Goal: Task Accomplishment & Management: Manage account settings

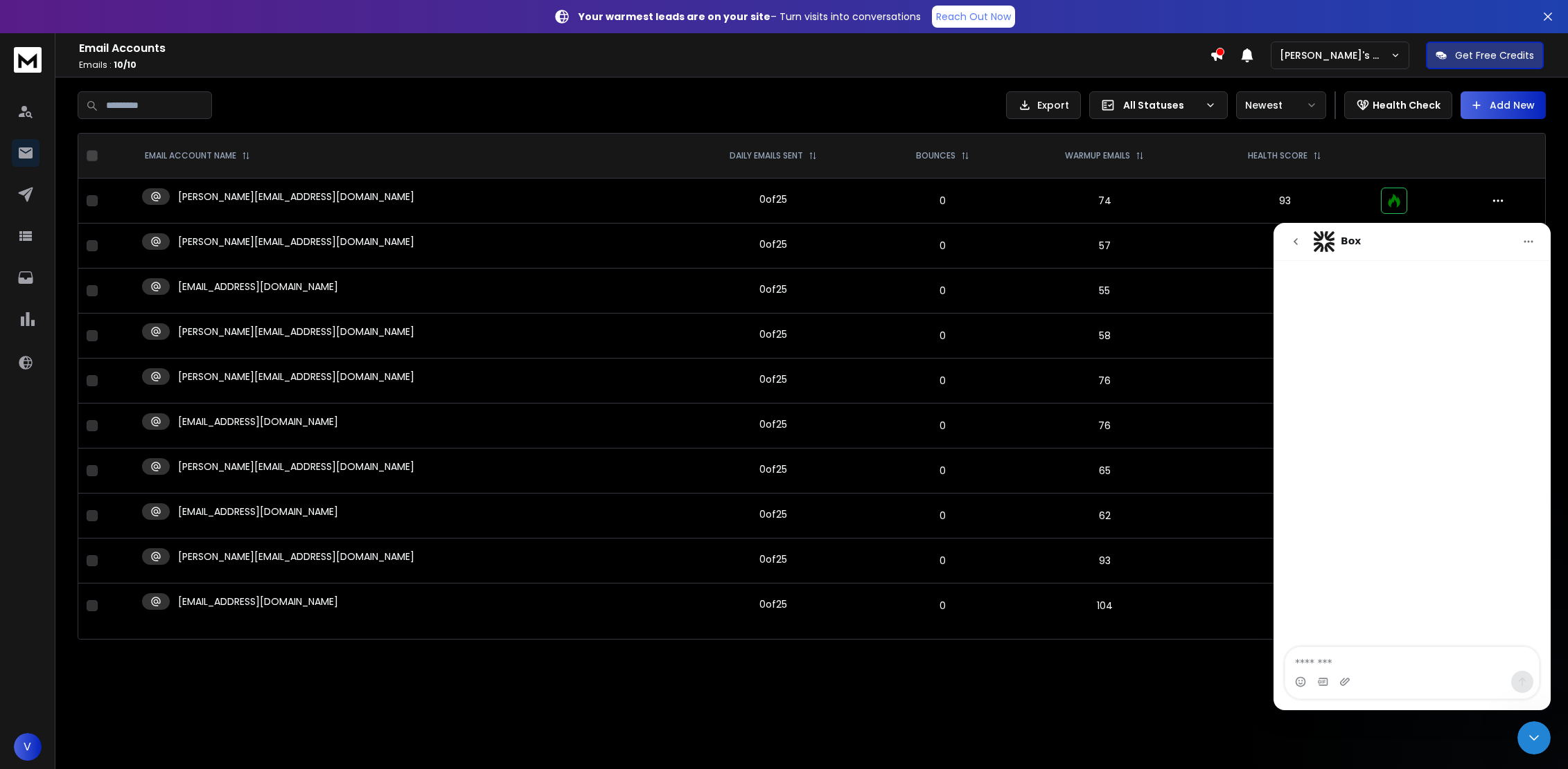
scroll to position [361, 0]
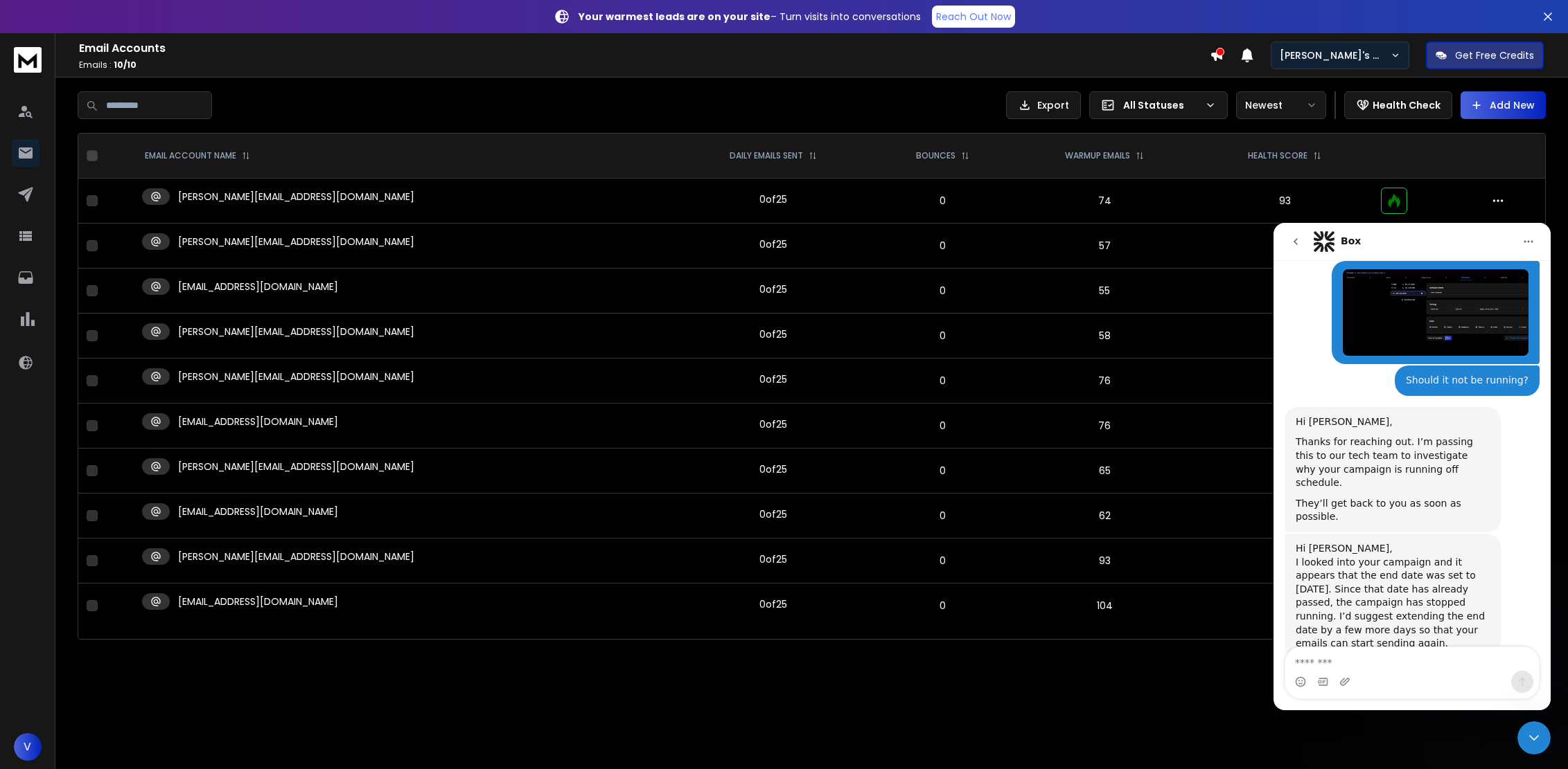
click at [1334, 47] on button "[PERSON_NAME]'s Workspace" at bounding box center [1340, 55] width 139 height 28
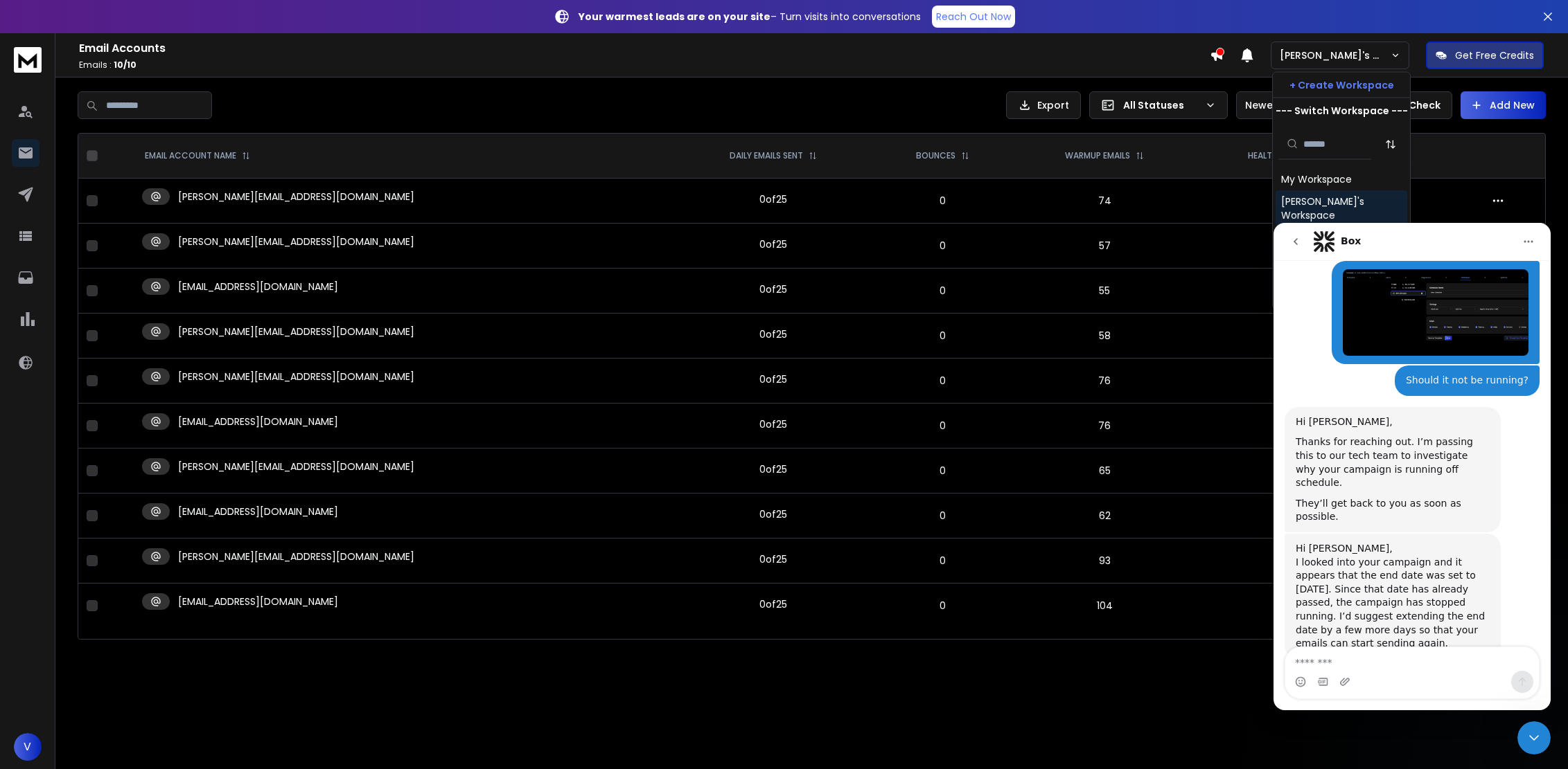
click at [1537, 741] on icon "Close Intercom Messenger" at bounding box center [1533, 738] width 16 height 16
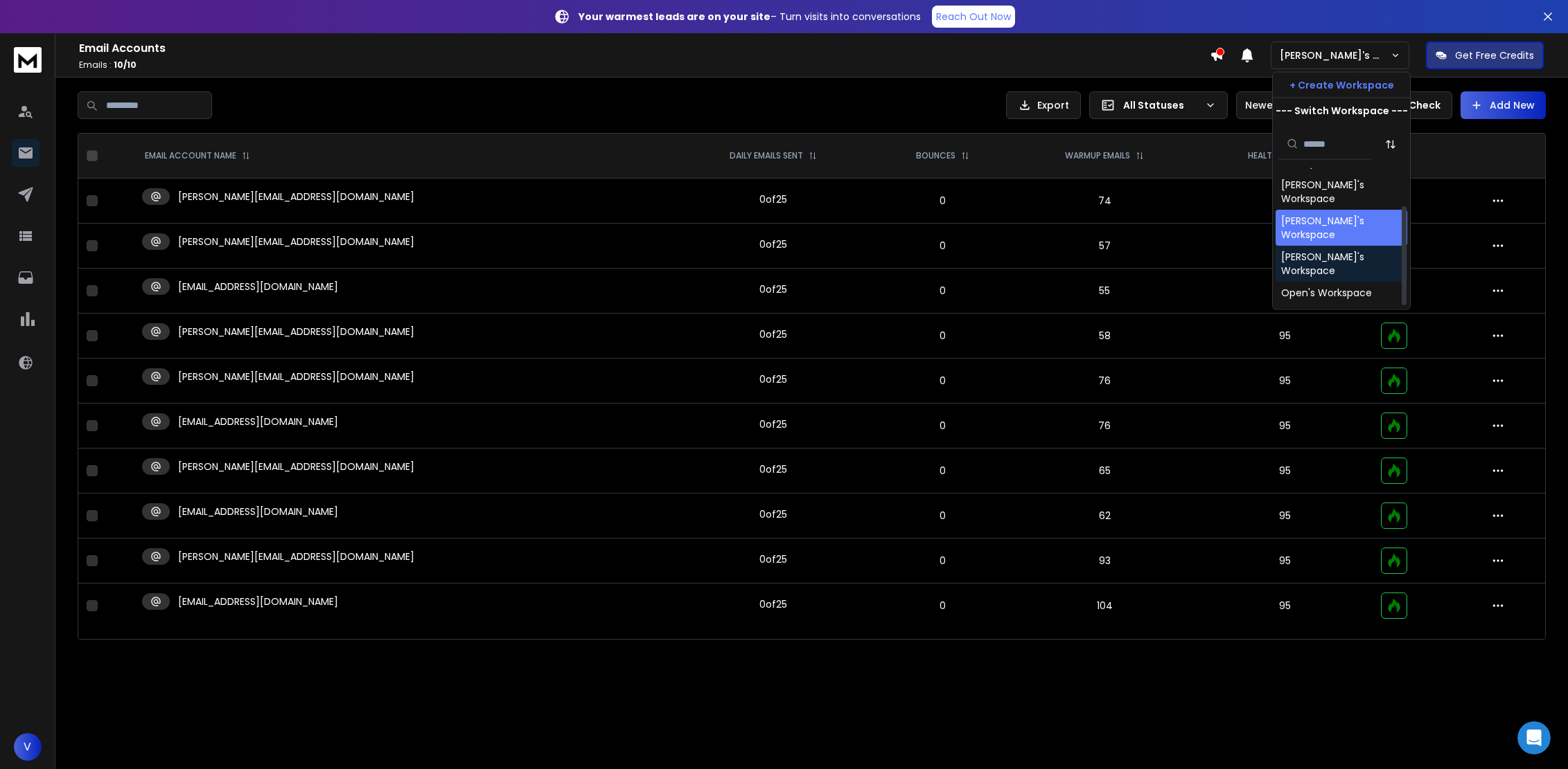
scroll to position [0, 0]
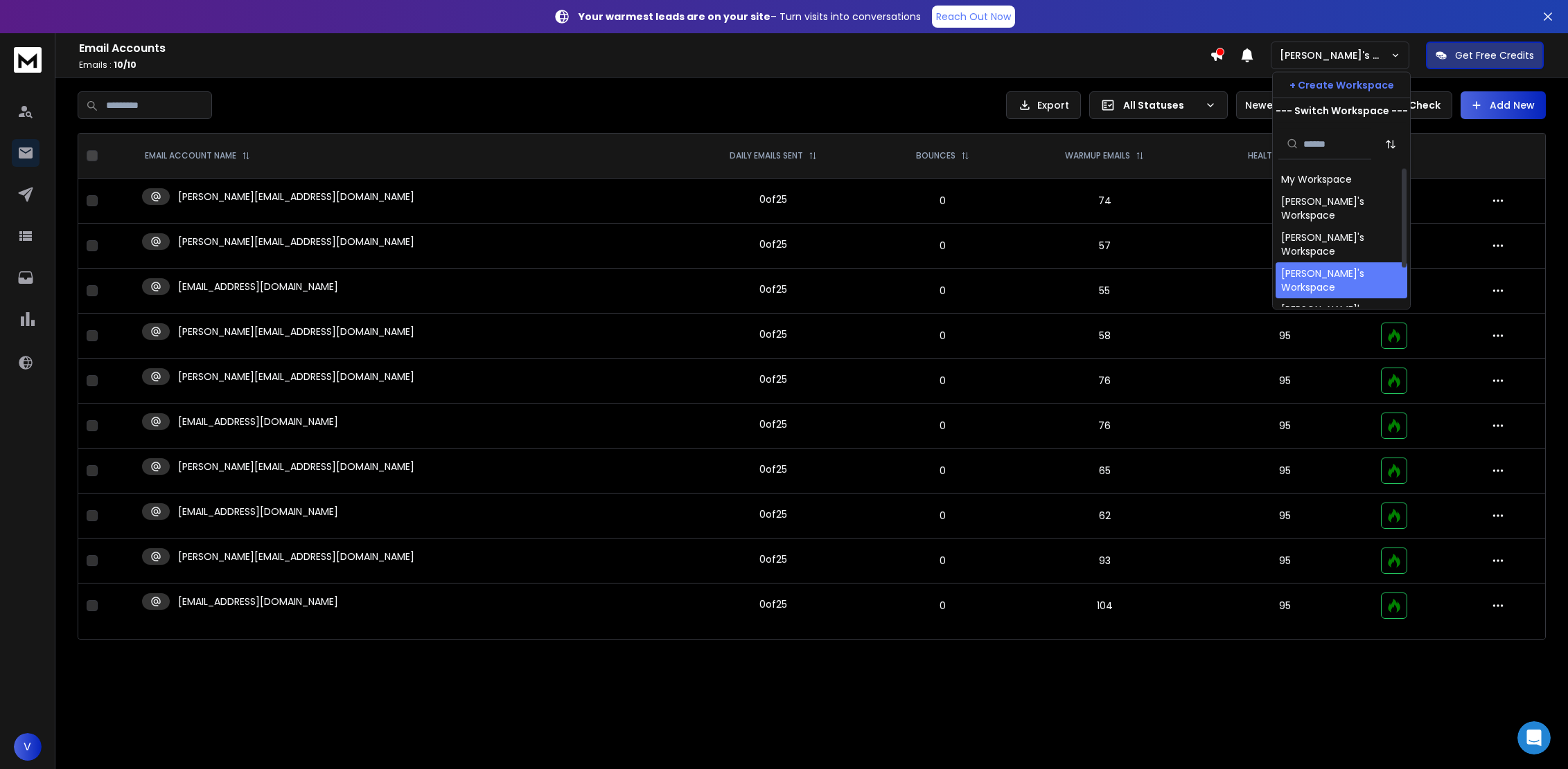
click at [1331, 334] on div "Open's Workspace" at bounding box center [1341, 345] width 132 height 22
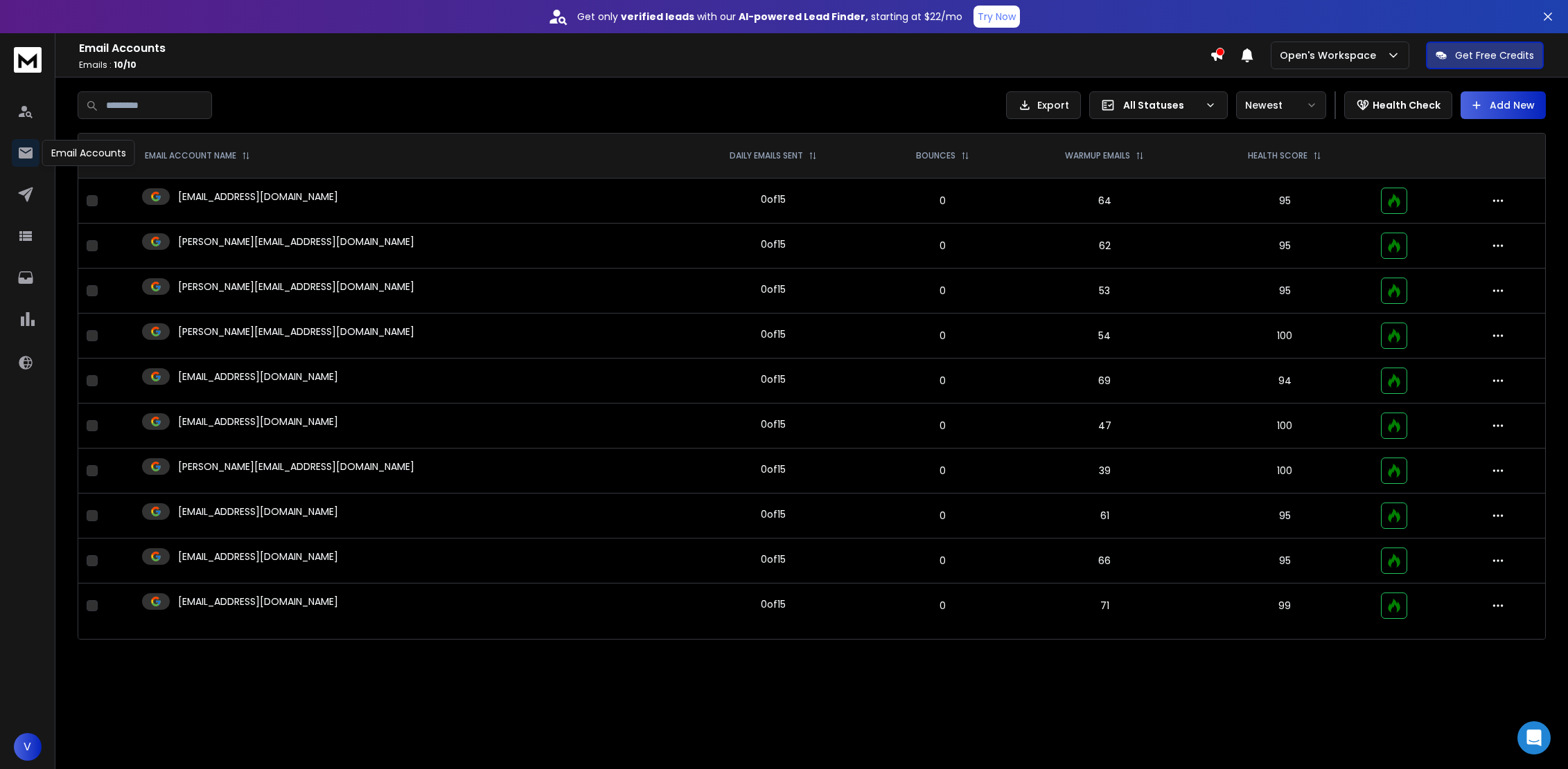
click at [4, 155] on div "V" at bounding box center [28, 404] width 55 height 741
click at [30, 151] on icon at bounding box center [26, 153] width 14 height 11
click at [32, 202] on icon at bounding box center [25, 194] width 16 height 16
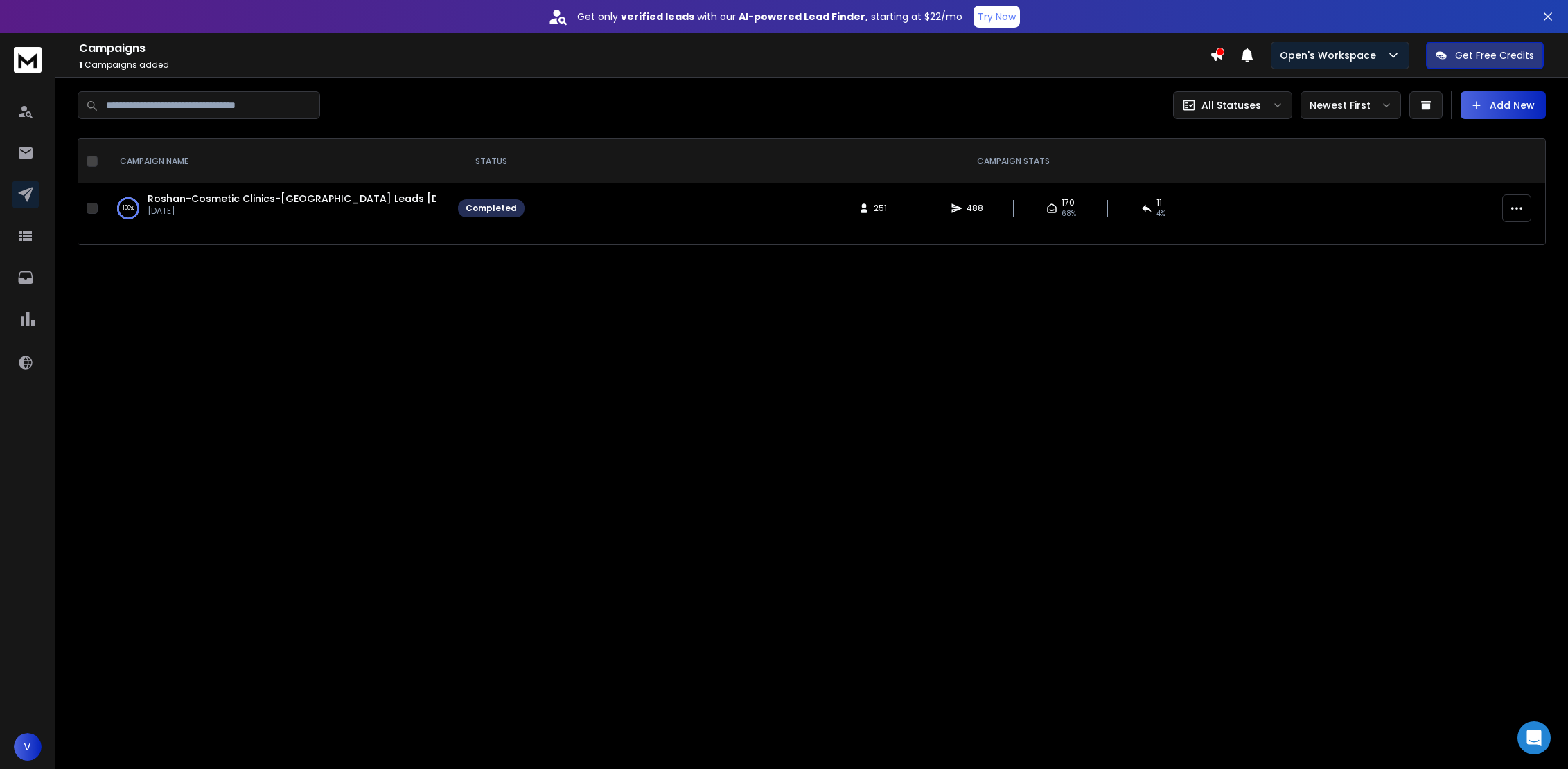
click at [1379, 47] on button "Open's Workspace" at bounding box center [1340, 55] width 139 height 28
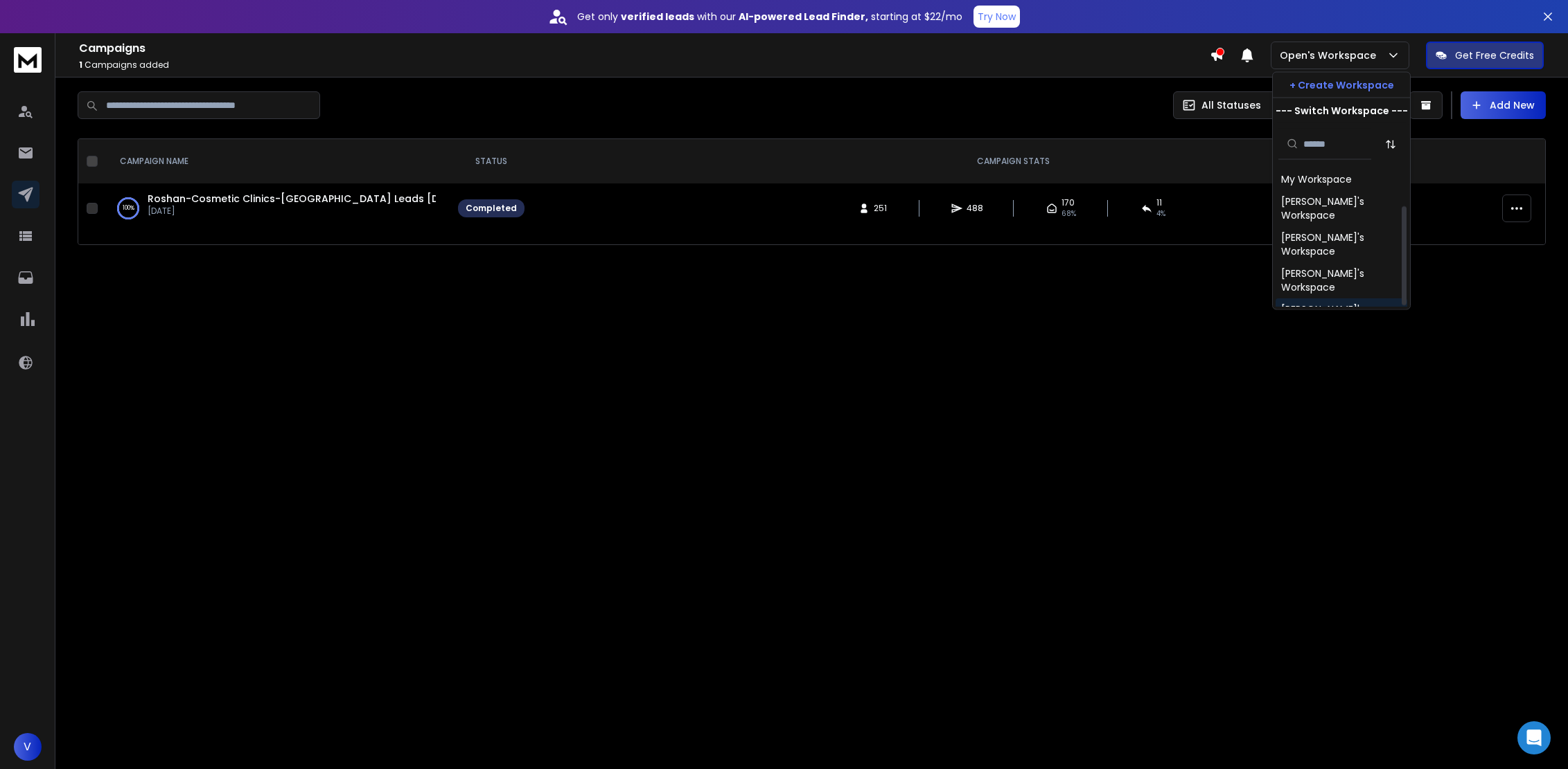
scroll to position [52, 0]
click at [1331, 250] on div "[PERSON_NAME]'s Workspace" at bounding box center [1341, 263] width 120 height 28
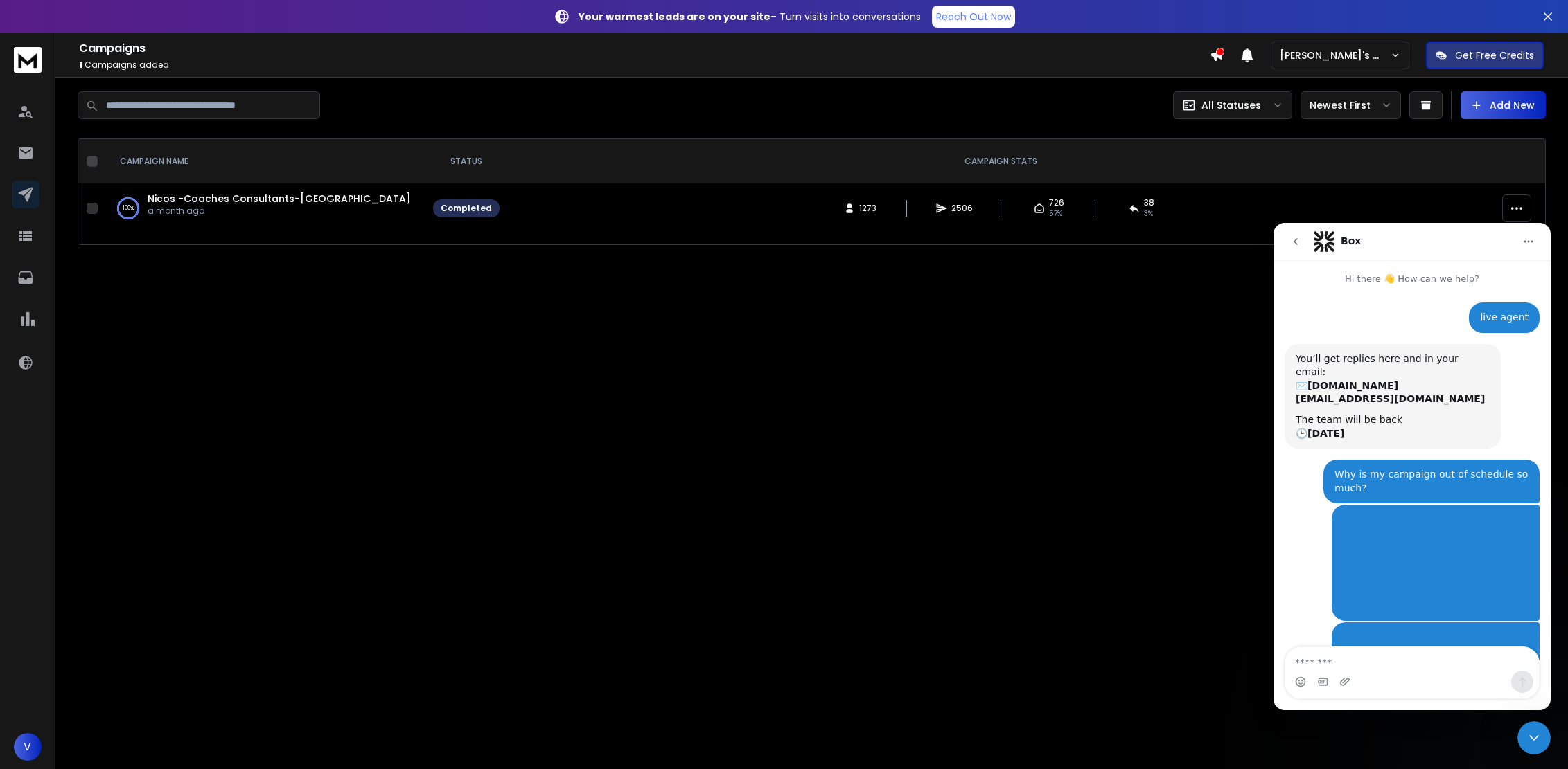
scroll to position [361, 0]
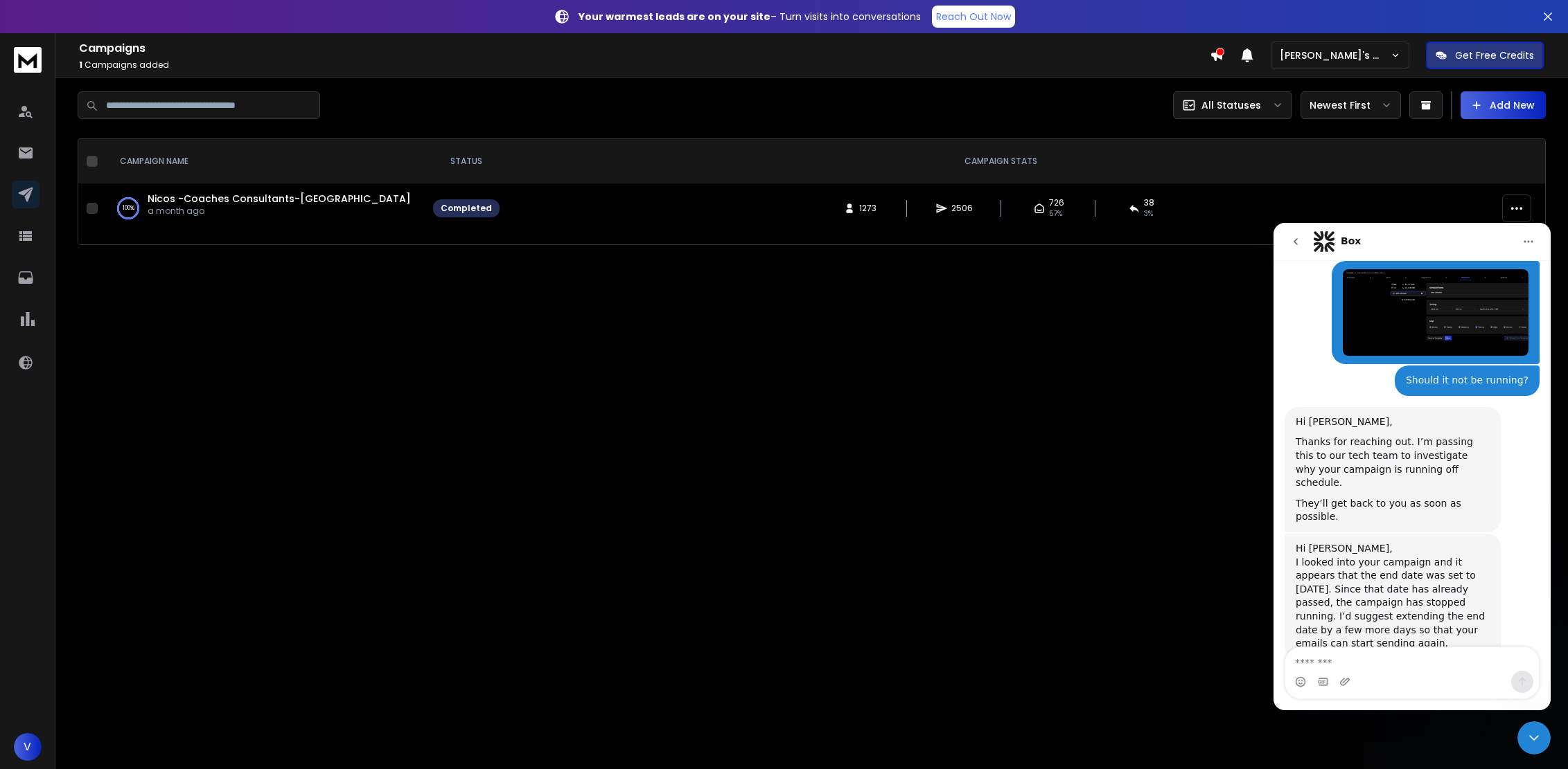
click at [1525, 739] on div "Close Intercom Messenger" at bounding box center [1533, 738] width 33 height 33
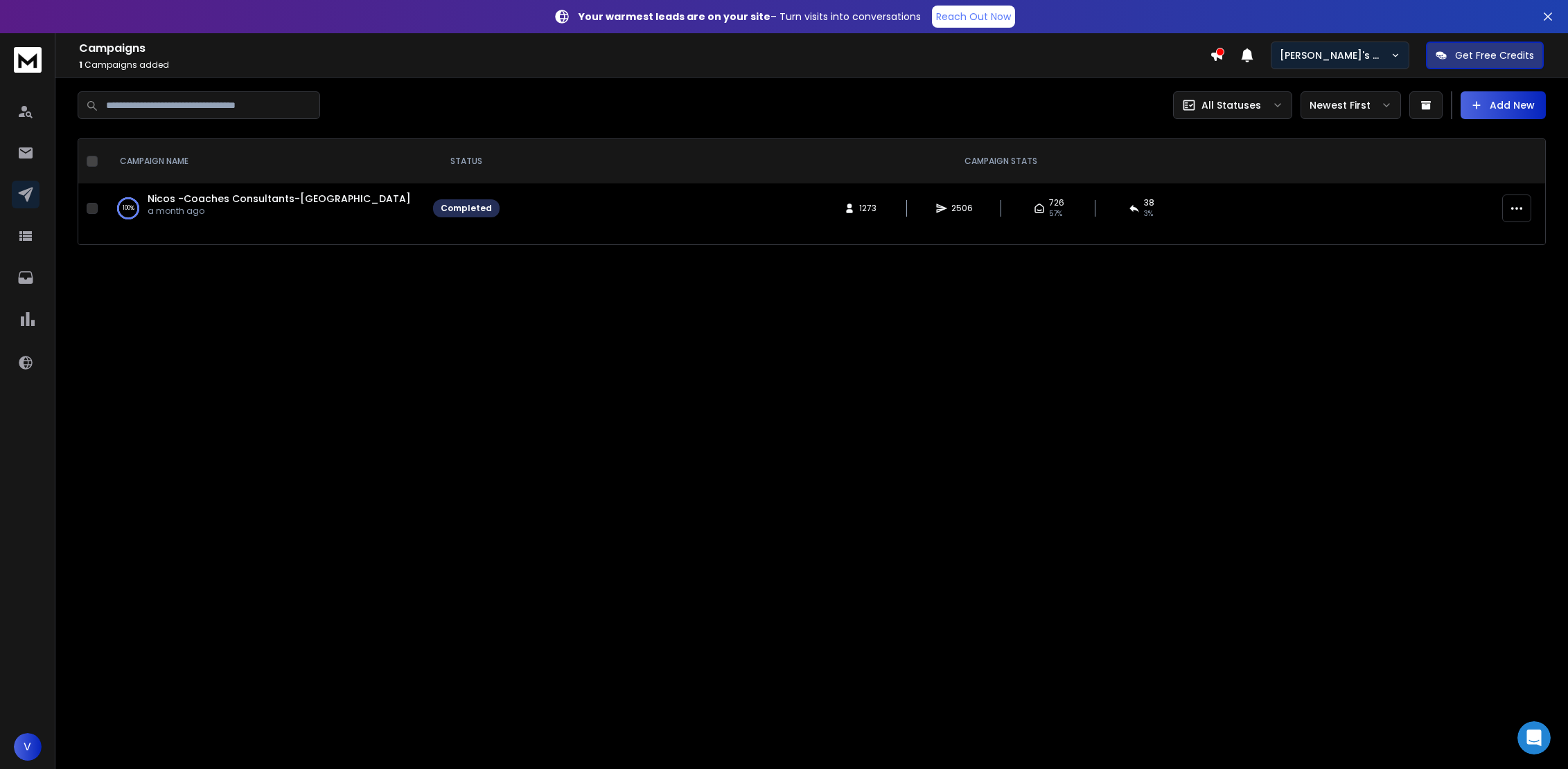
click at [1378, 57] on div "[PERSON_NAME]'s Workspace" at bounding box center [1340, 55] width 120 height 14
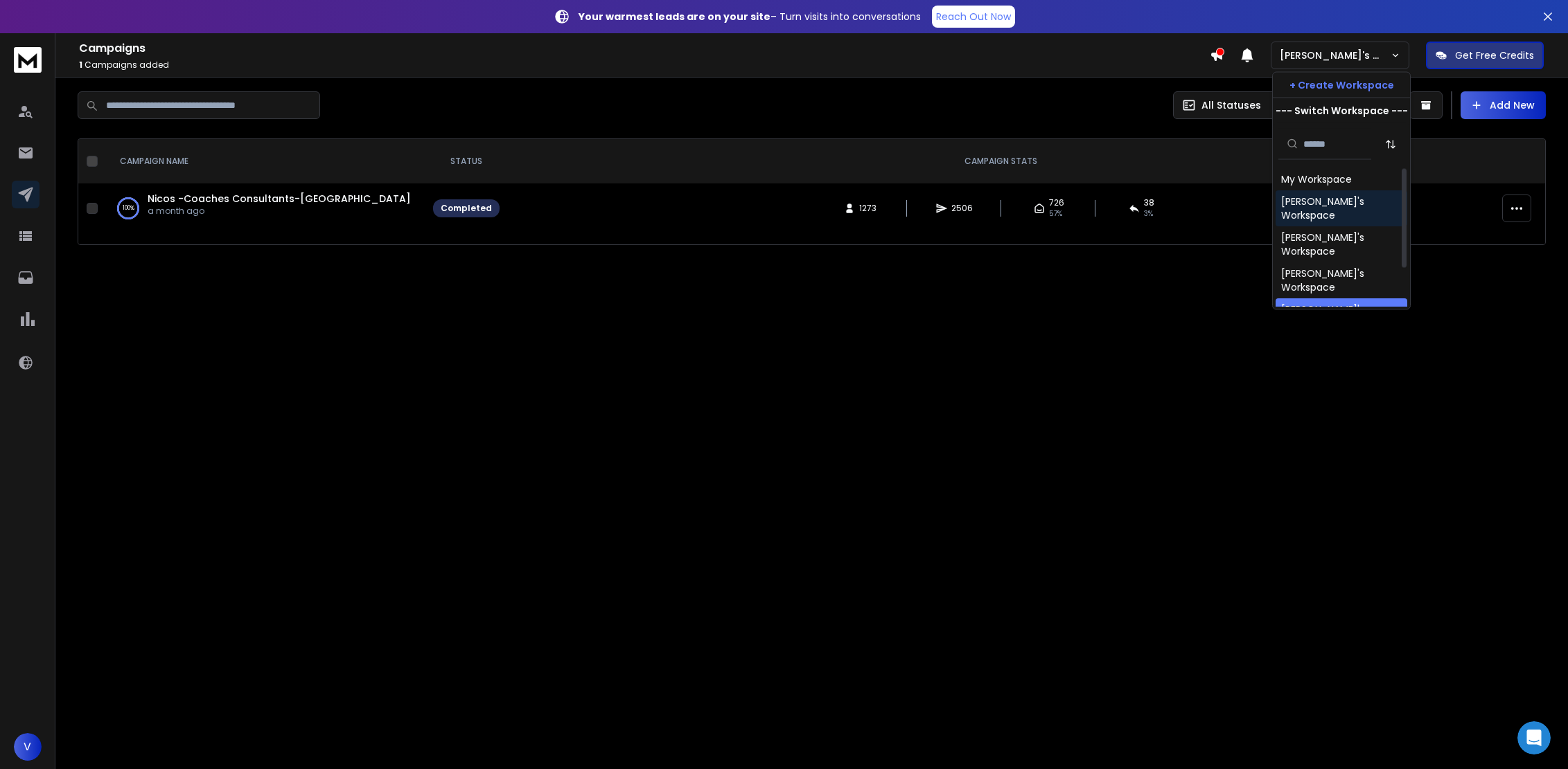
click at [1346, 210] on div "[PERSON_NAME]'s Workspace" at bounding box center [1341, 208] width 120 height 28
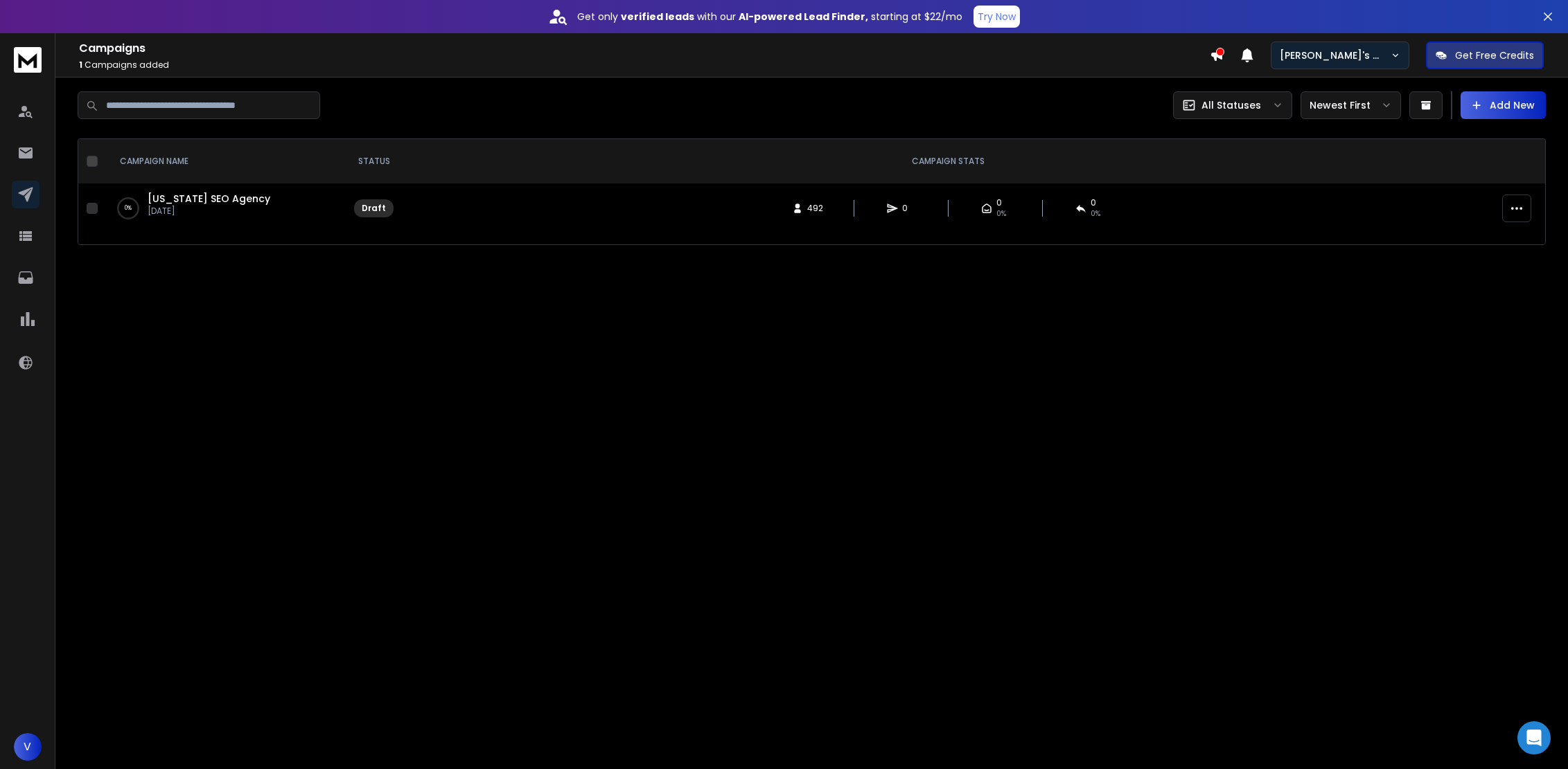
click at [1347, 57] on p "[PERSON_NAME]'s Workspace" at bounding box center [1335, 55] width 111 height 14
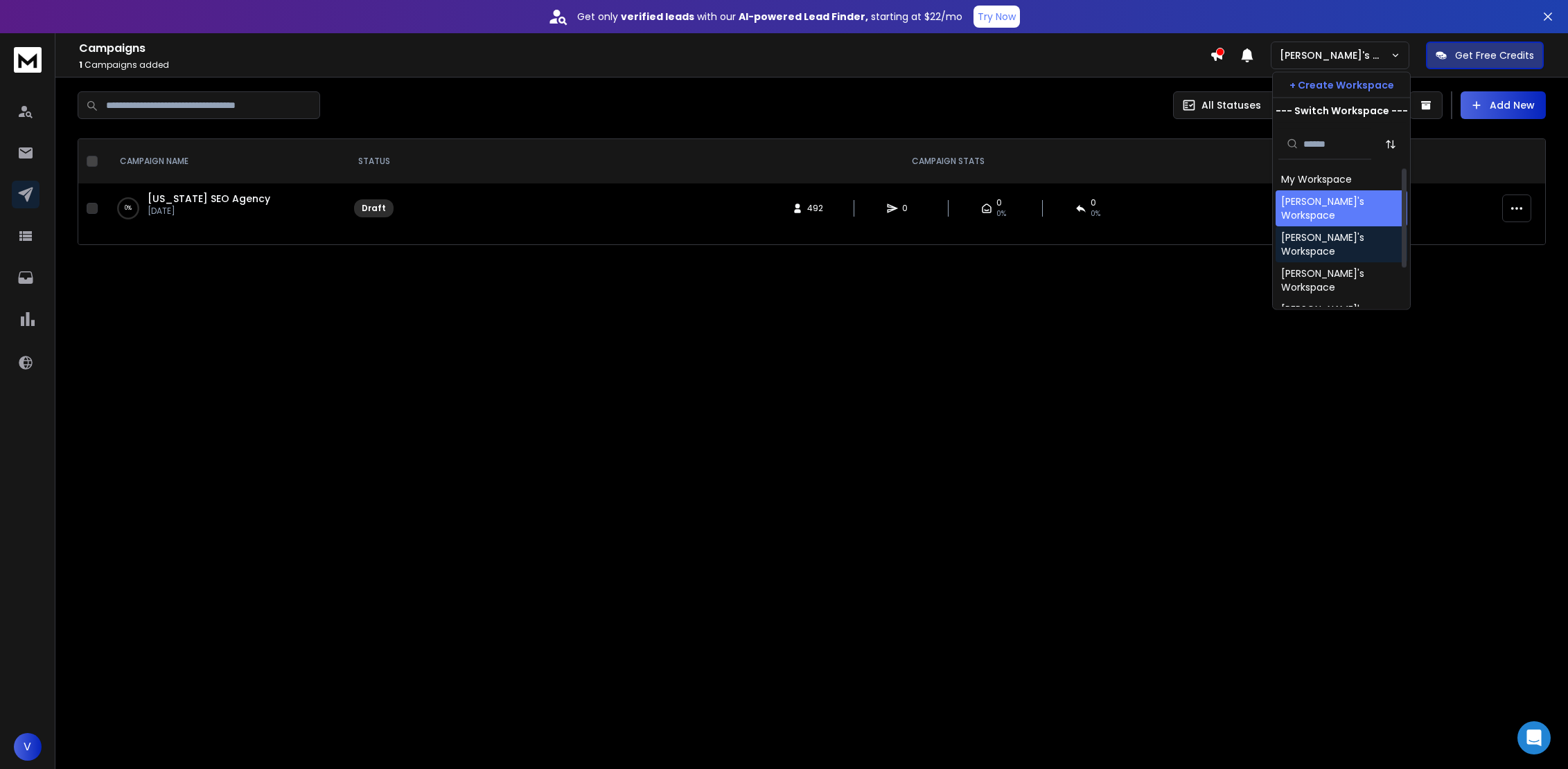
click at [1353, 239] on div "[PERSON_NAME]'s Workspace" at bounding box center [1341, 244] width 120 height 28
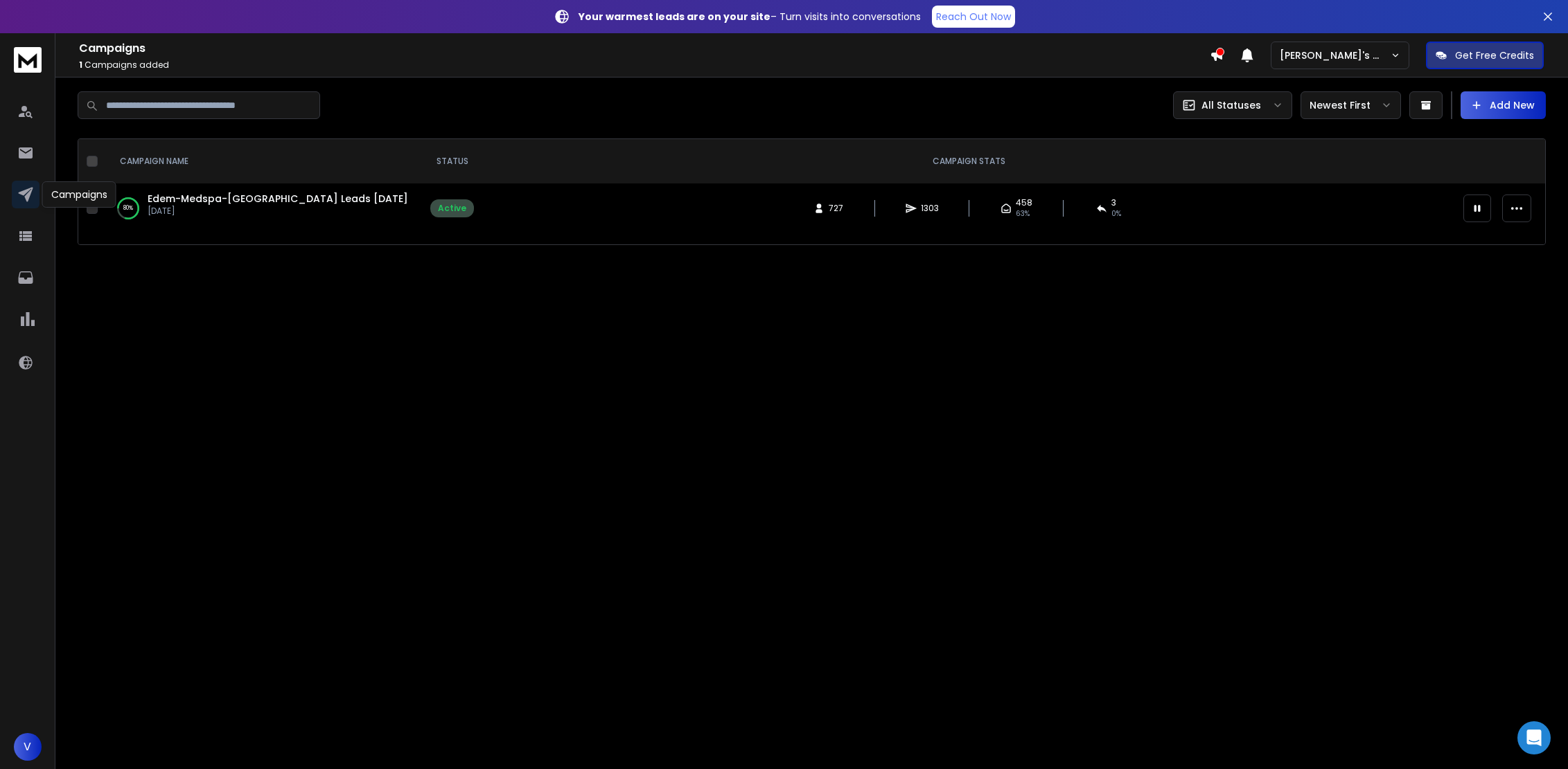
click at [26, 196] on icon at bounding box center [25, 194] width 15 height 15
click at [28, 191] on icon at bounding box center [25, 194] width 16 height 16
click at [23, 291] on link at bounding box center [26, 278] width 28 height 28
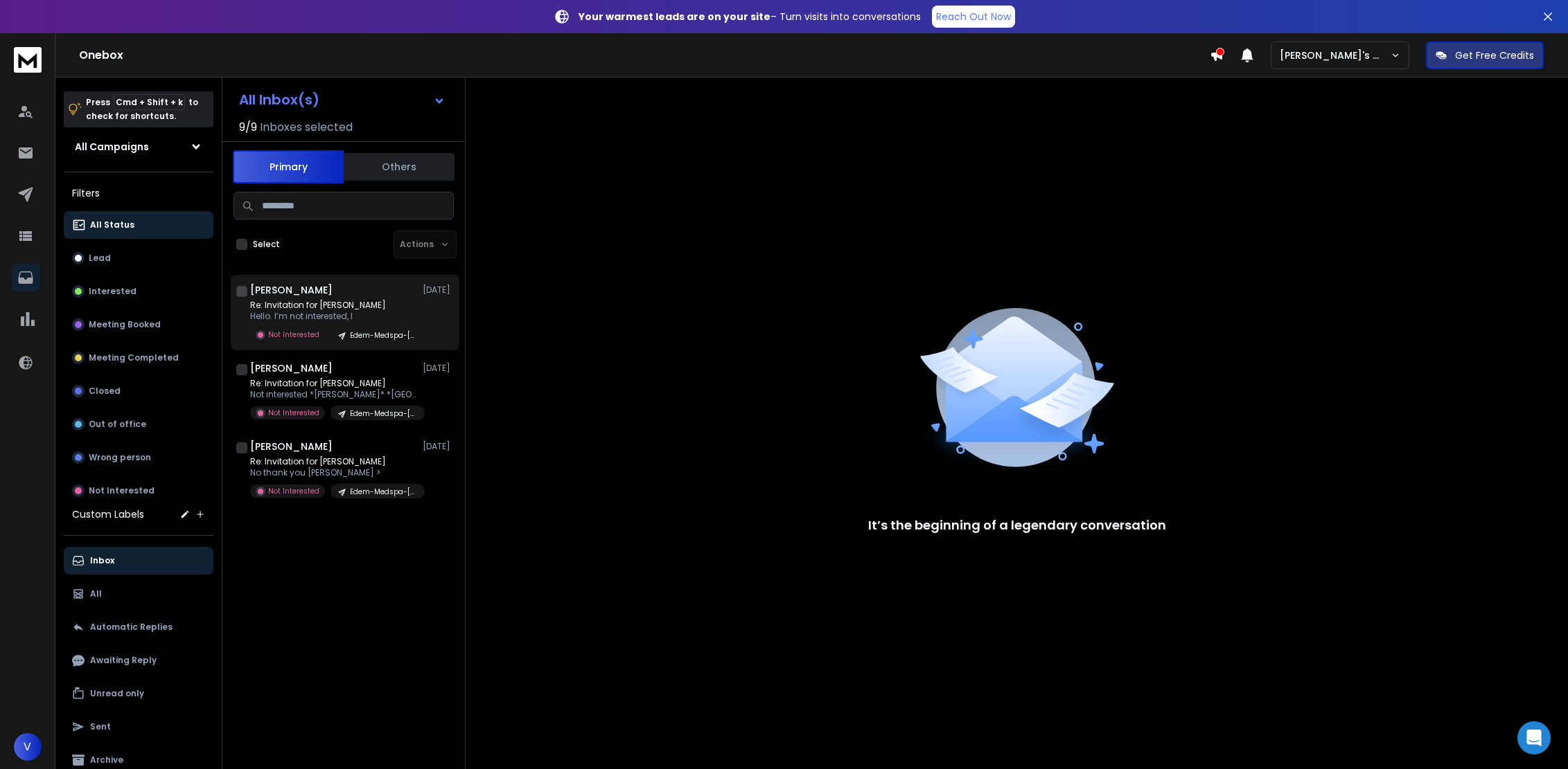
click at [378, 303] on p "Re: Invitation for Nadine" at bounding box center [333, 305] width 167 height 11
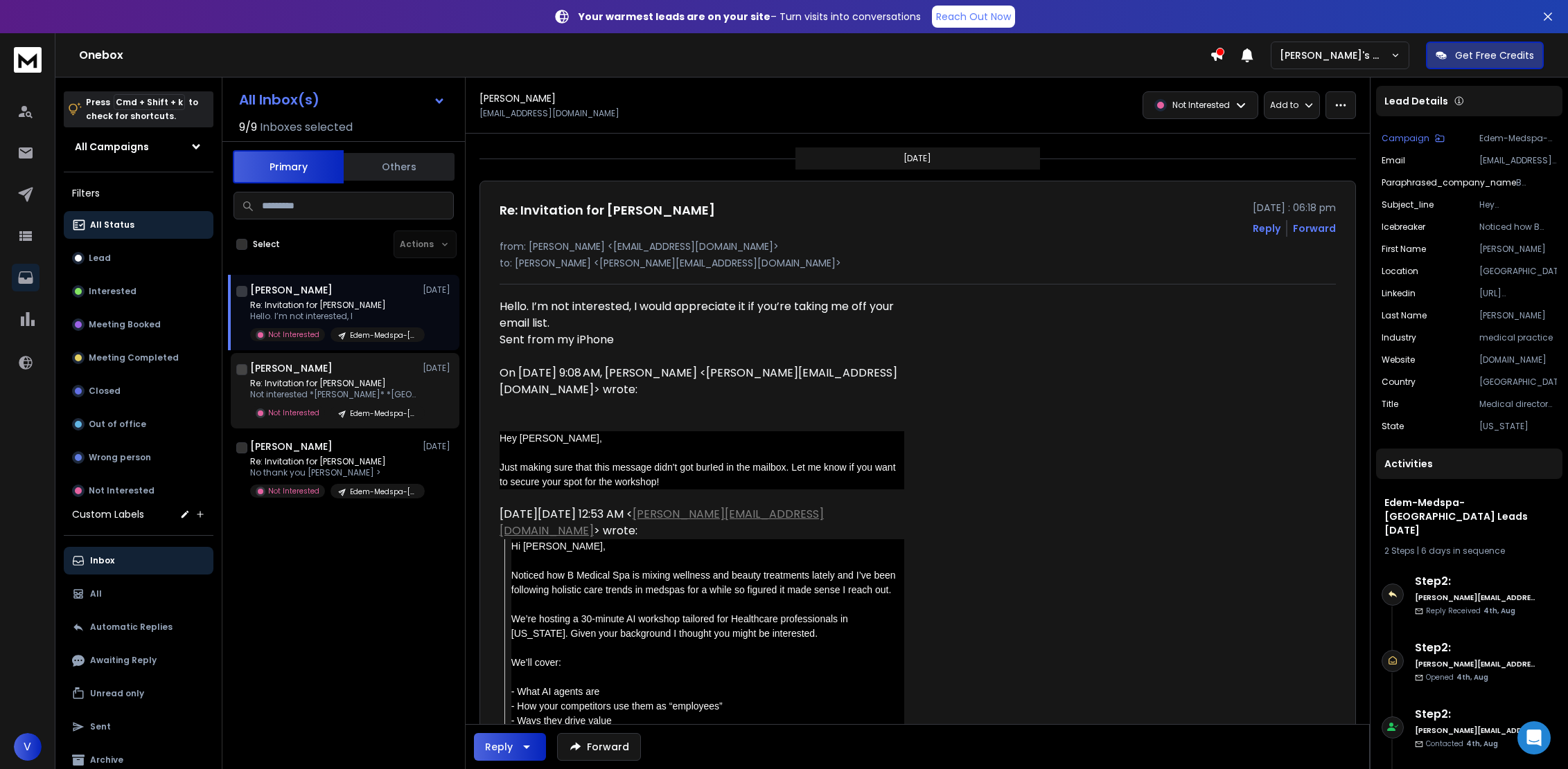
click at [302, 370] on div "Lisa Query 01 Aug" at bounding box center [351, 368] width 203 height 14
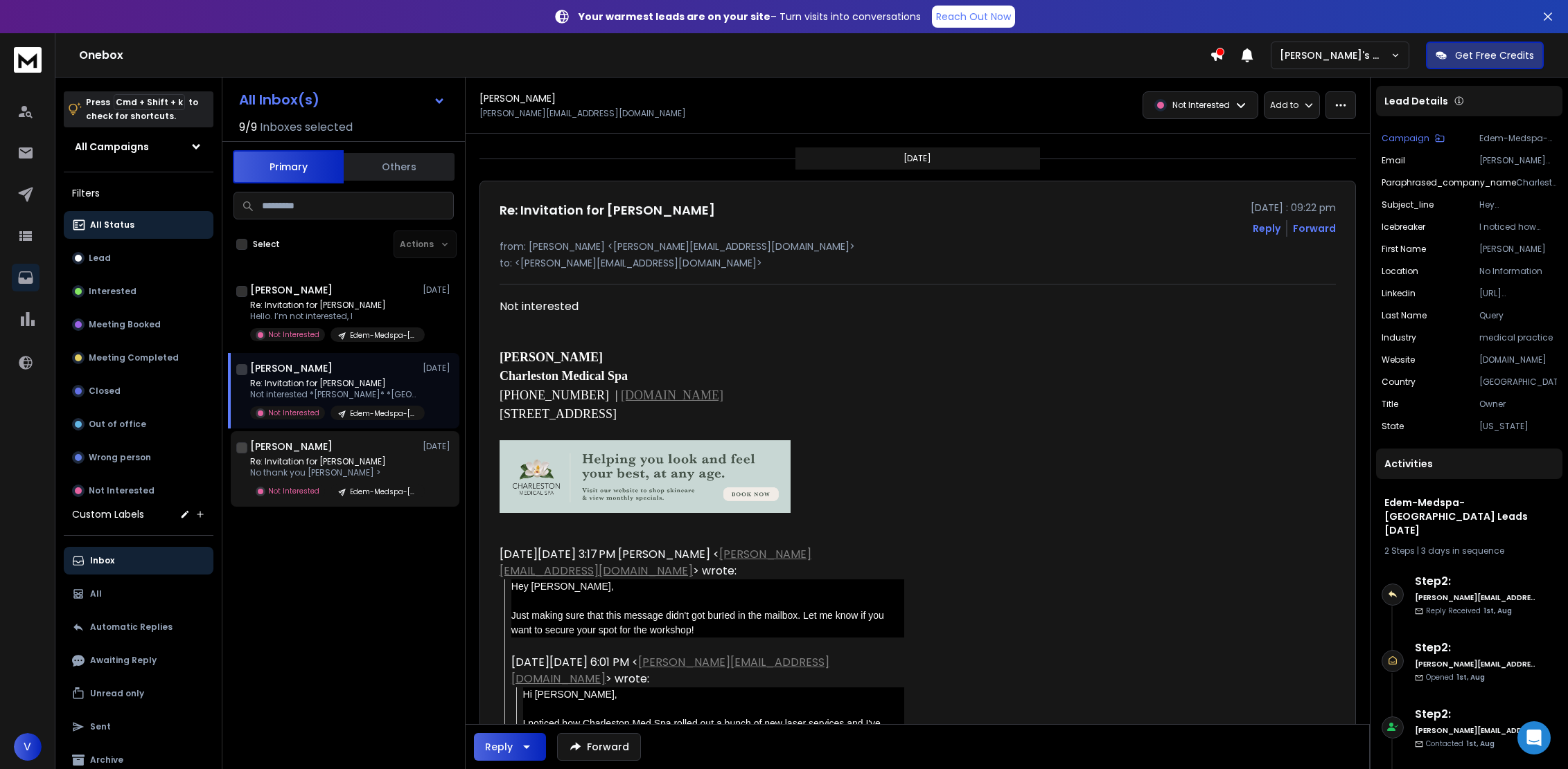
click at [327, 449] on div "Carrie Sartin 30 Jul" at bounding box center [351, 447] width 203 height 14
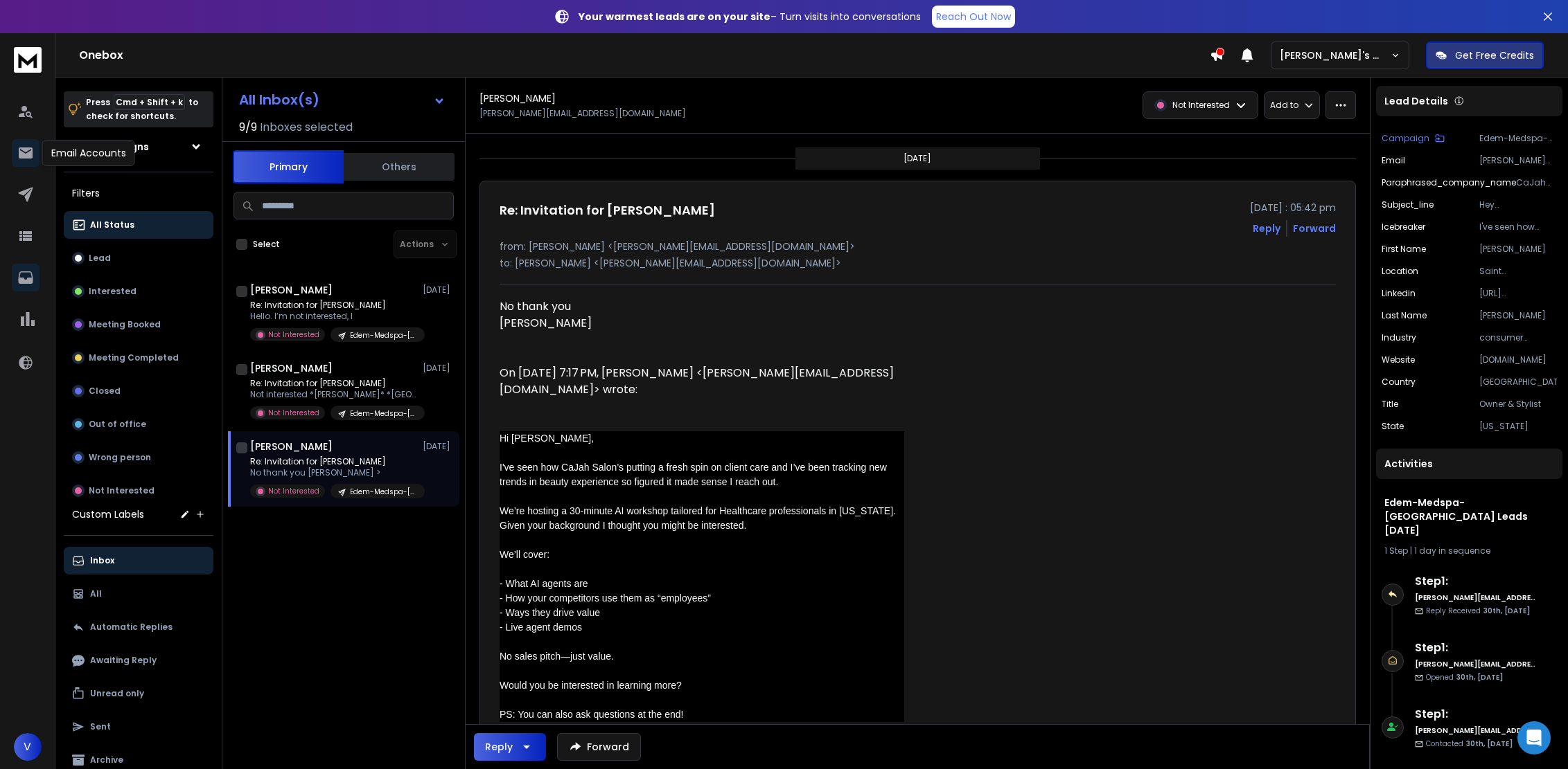
click at [25, 147] on icon at bounding box center [25, 152] width 16 height 16
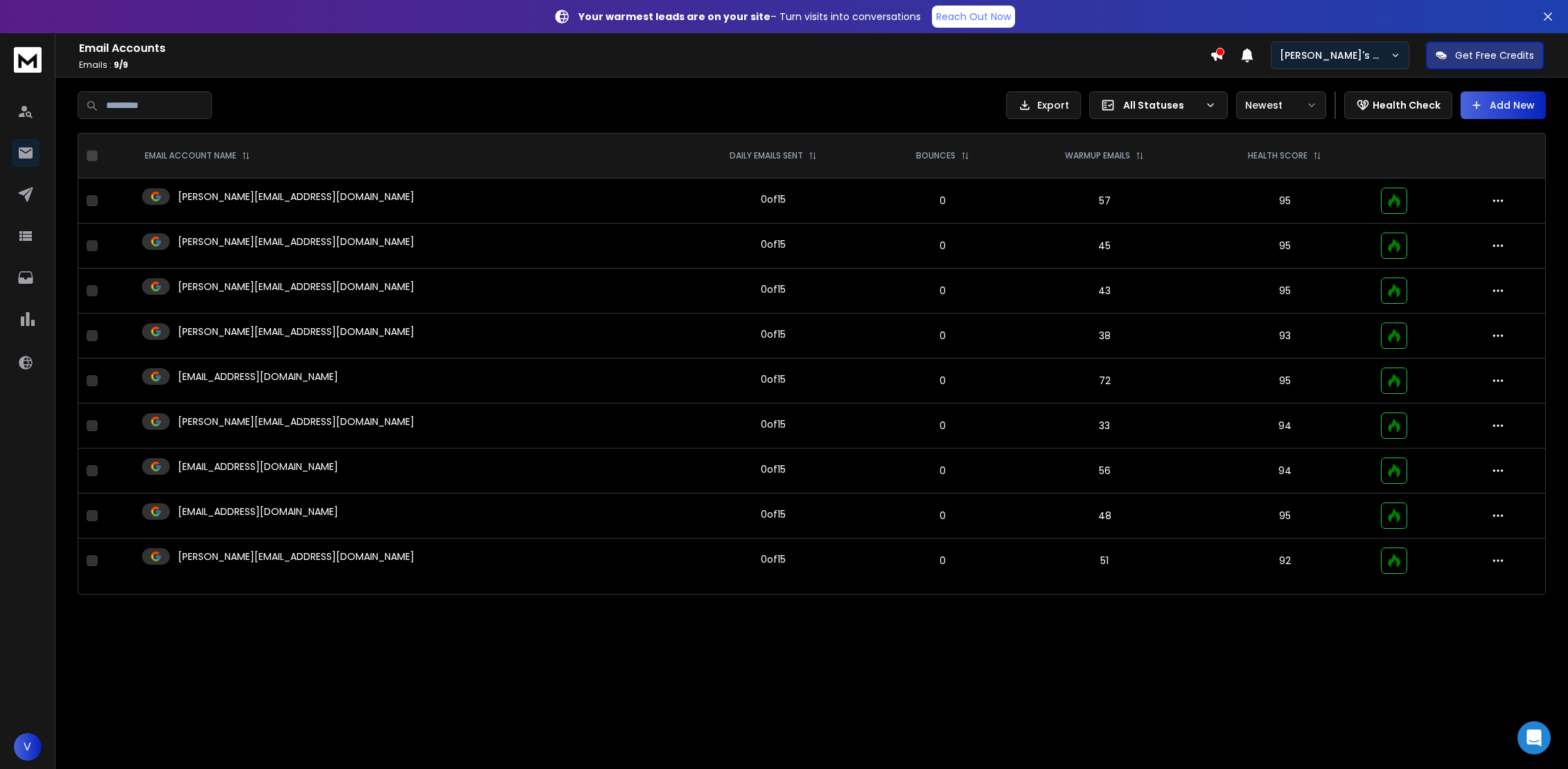
click at [1324, 63] on button "[PERSON_NAME]'s Workspace" at bounding box center [1340, 55] width 139 height 28
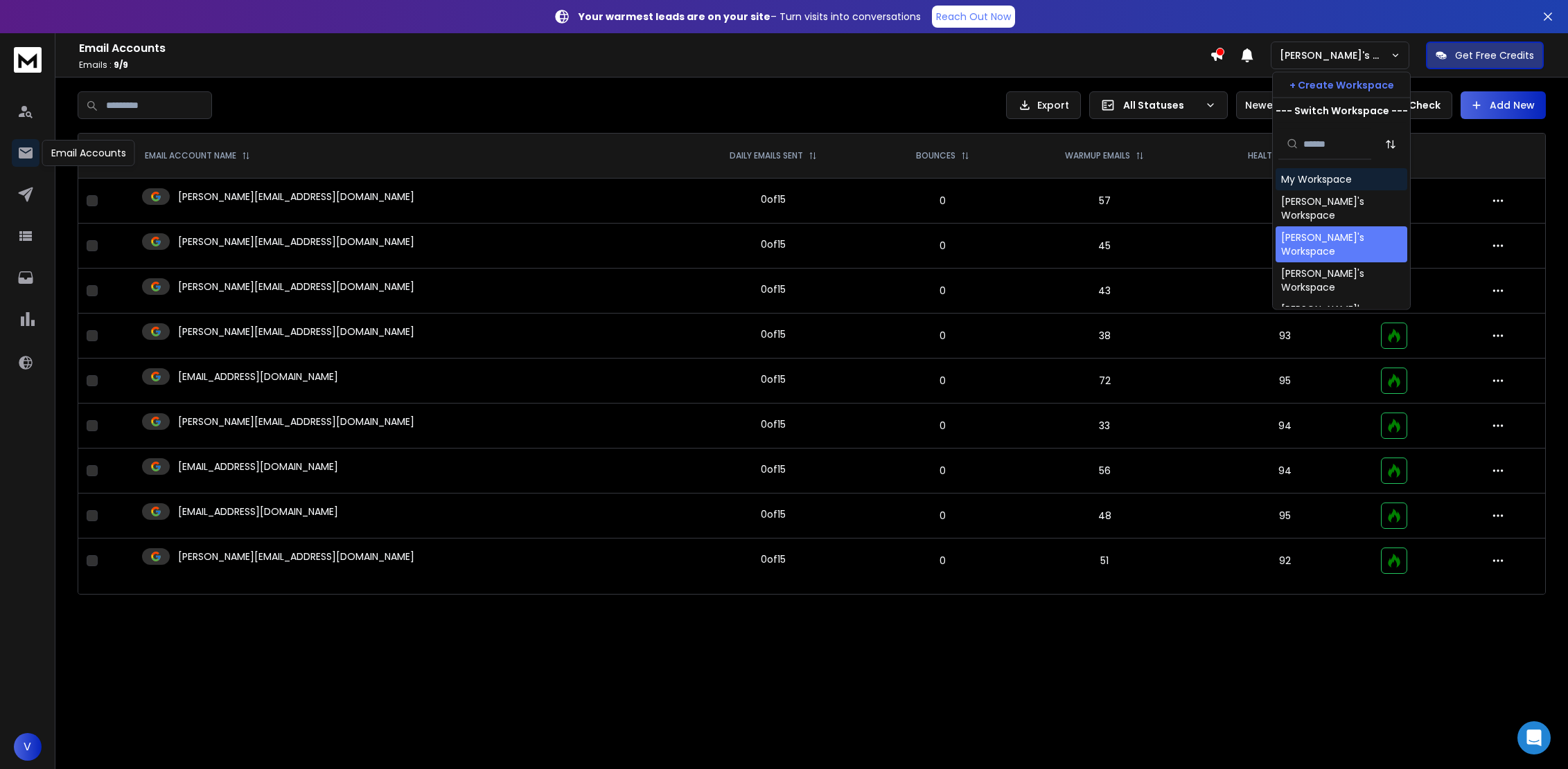
click at [22, 158] on icon at bounding box center [26, 153] width 14 height 11
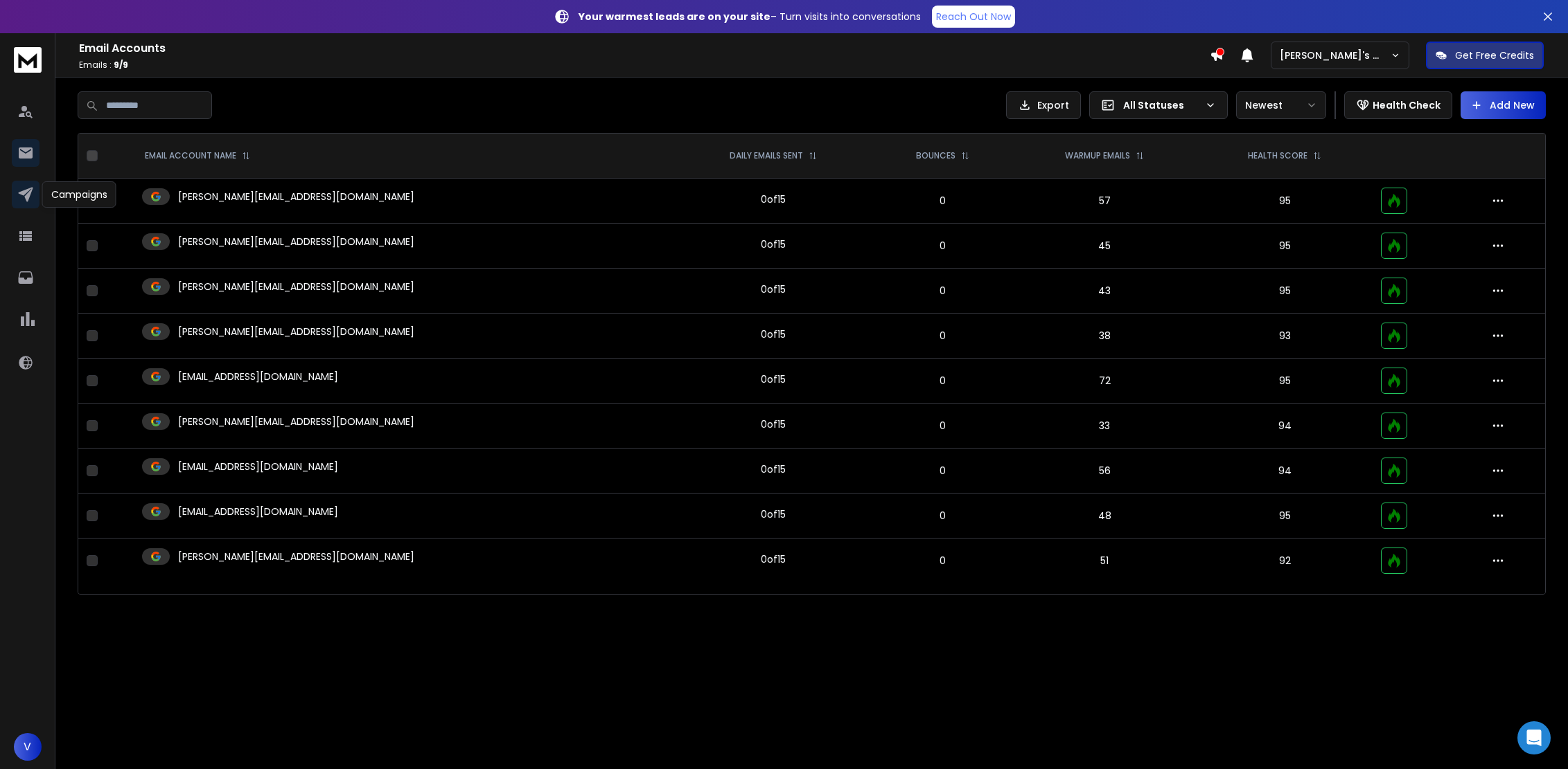
click at [19, 200] on icon at bounding box center [25, 194] width 16 height 16
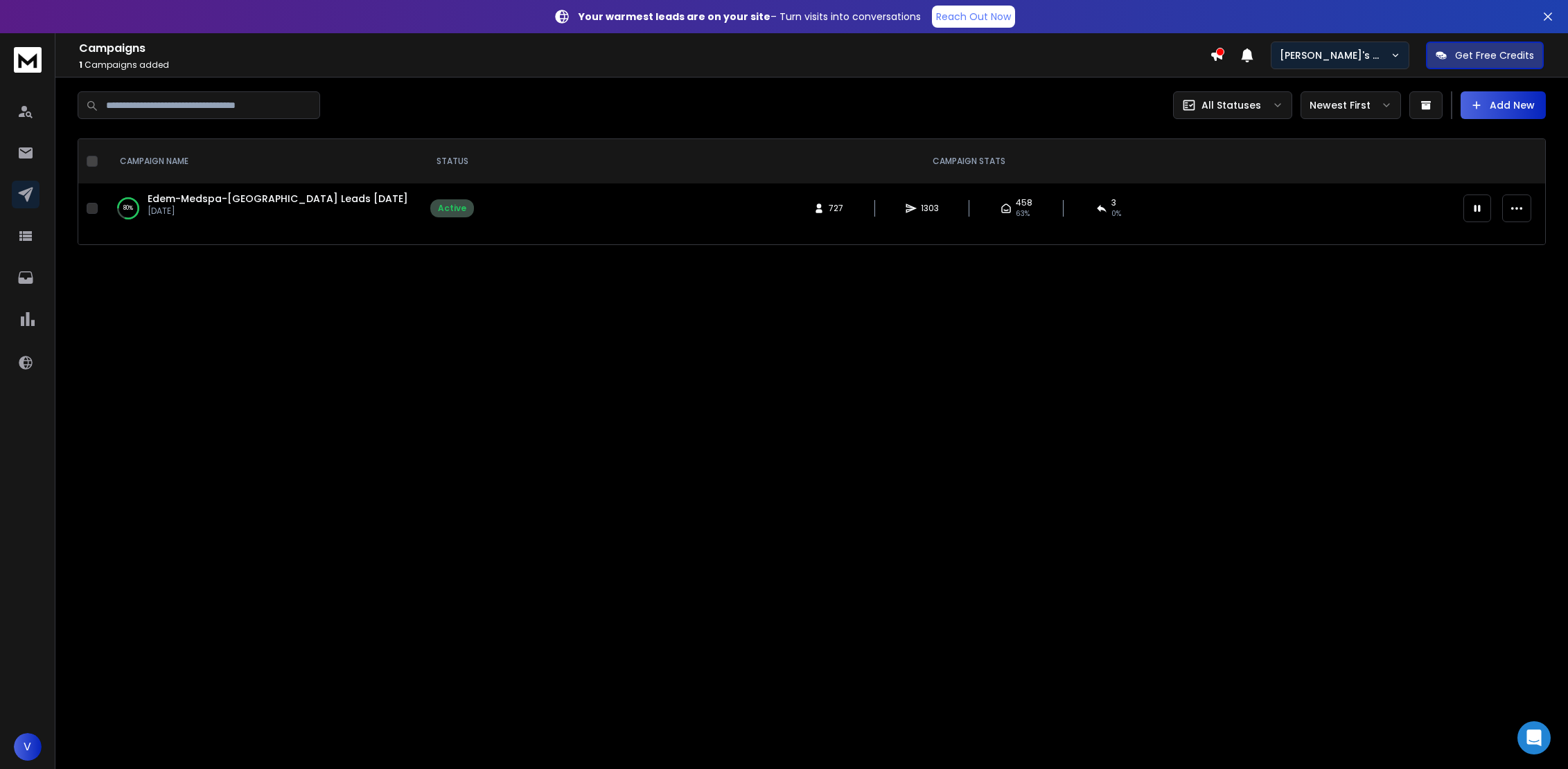
click at [1343, 55] on p "Edem's Workspace" at bounding box center [1335, 55] width 111 height 14
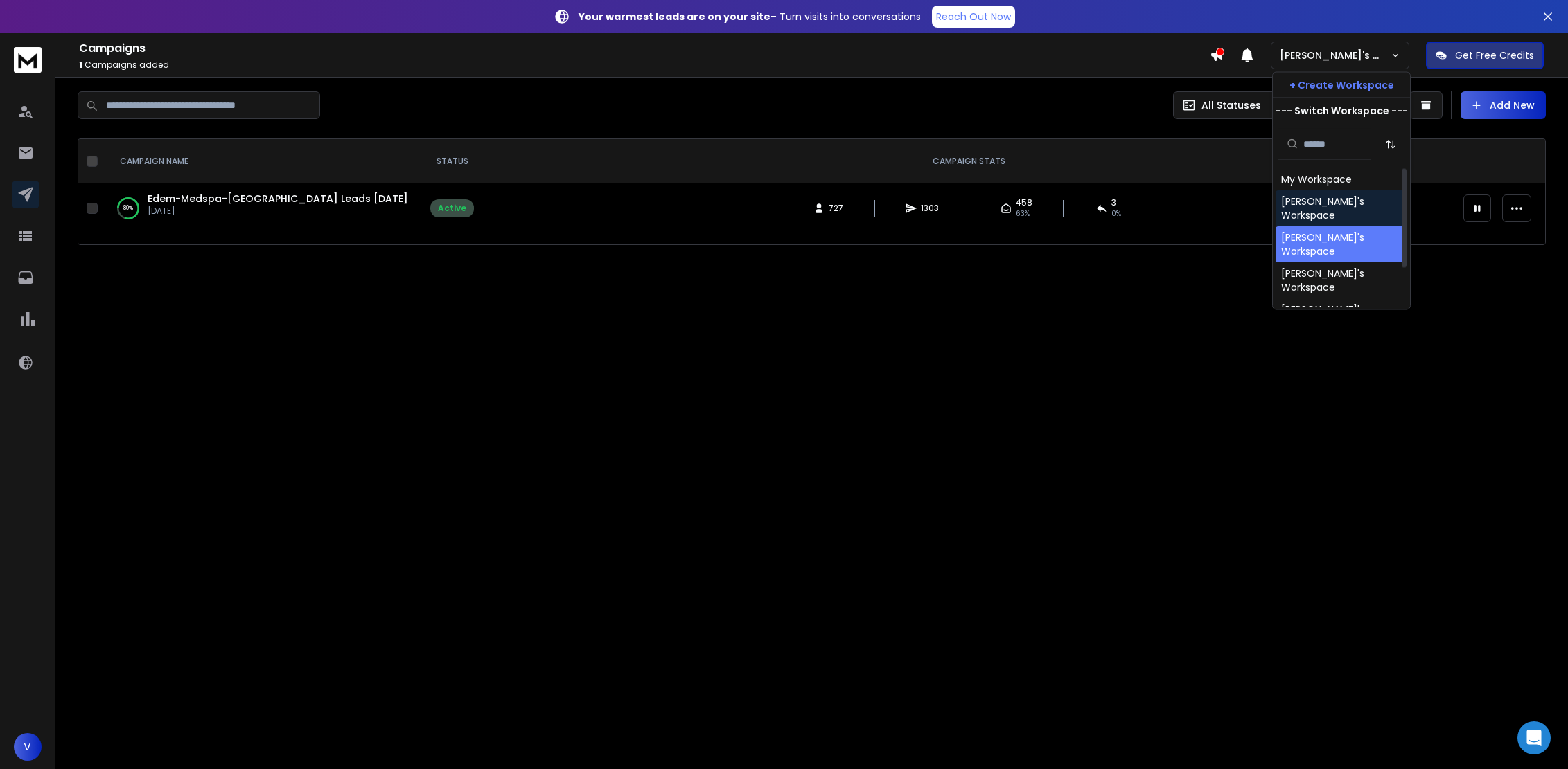
scroll to position [52, 0]
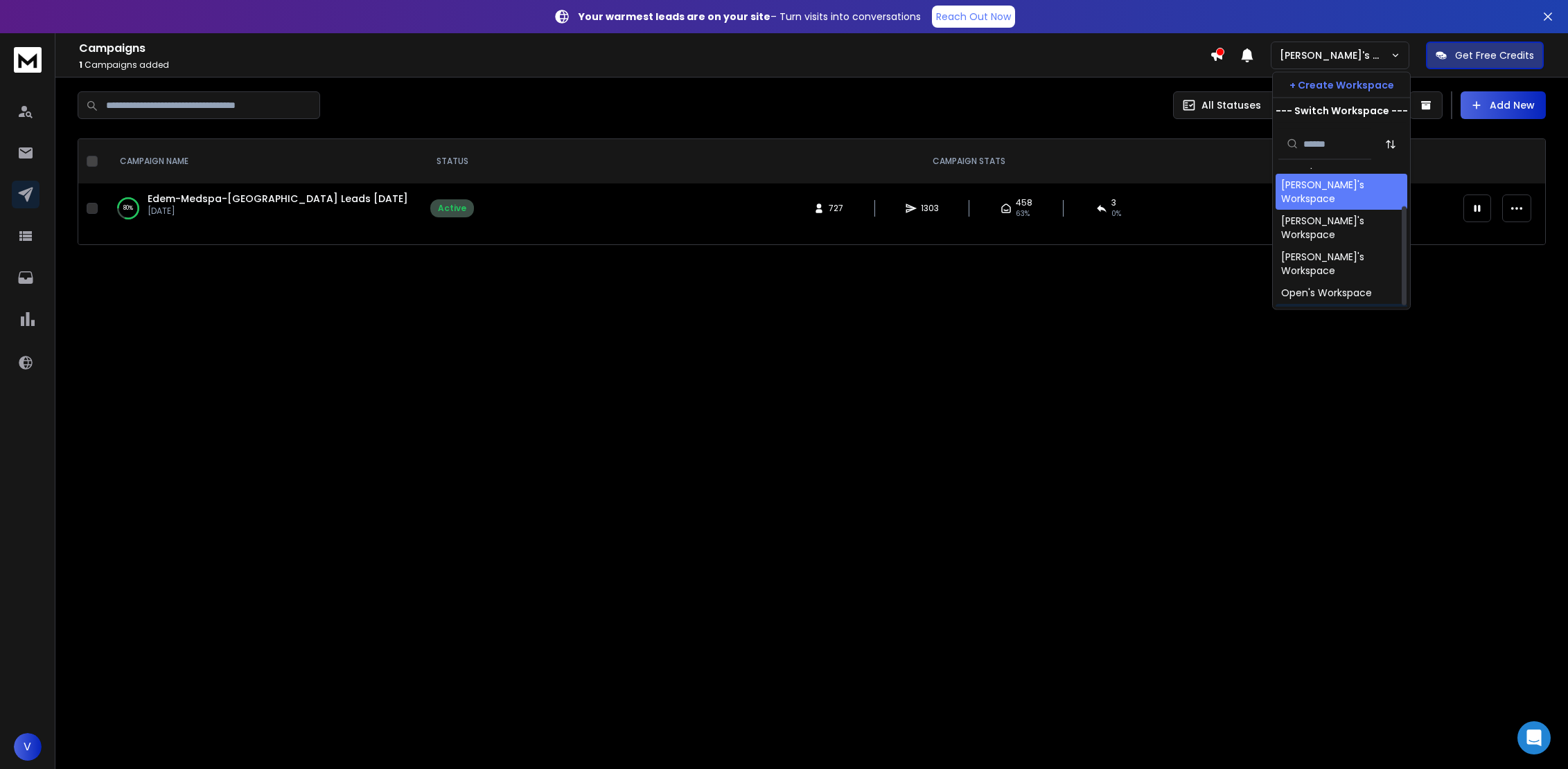
click at [1348, 308] on div "Shashank's Workspace" at bounding box center [1341, 321] width 120 height 28
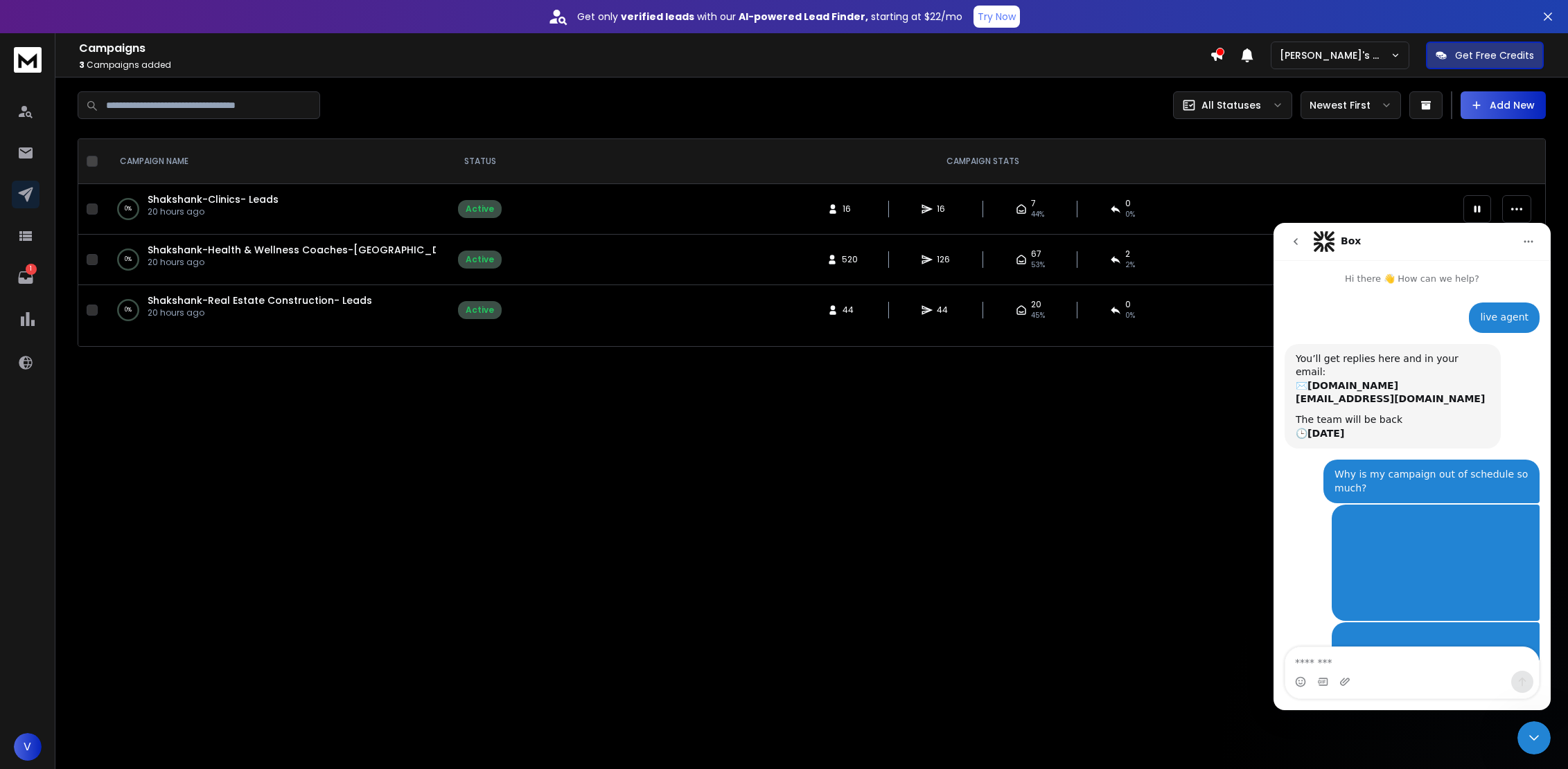
scroll to position [361, 0]
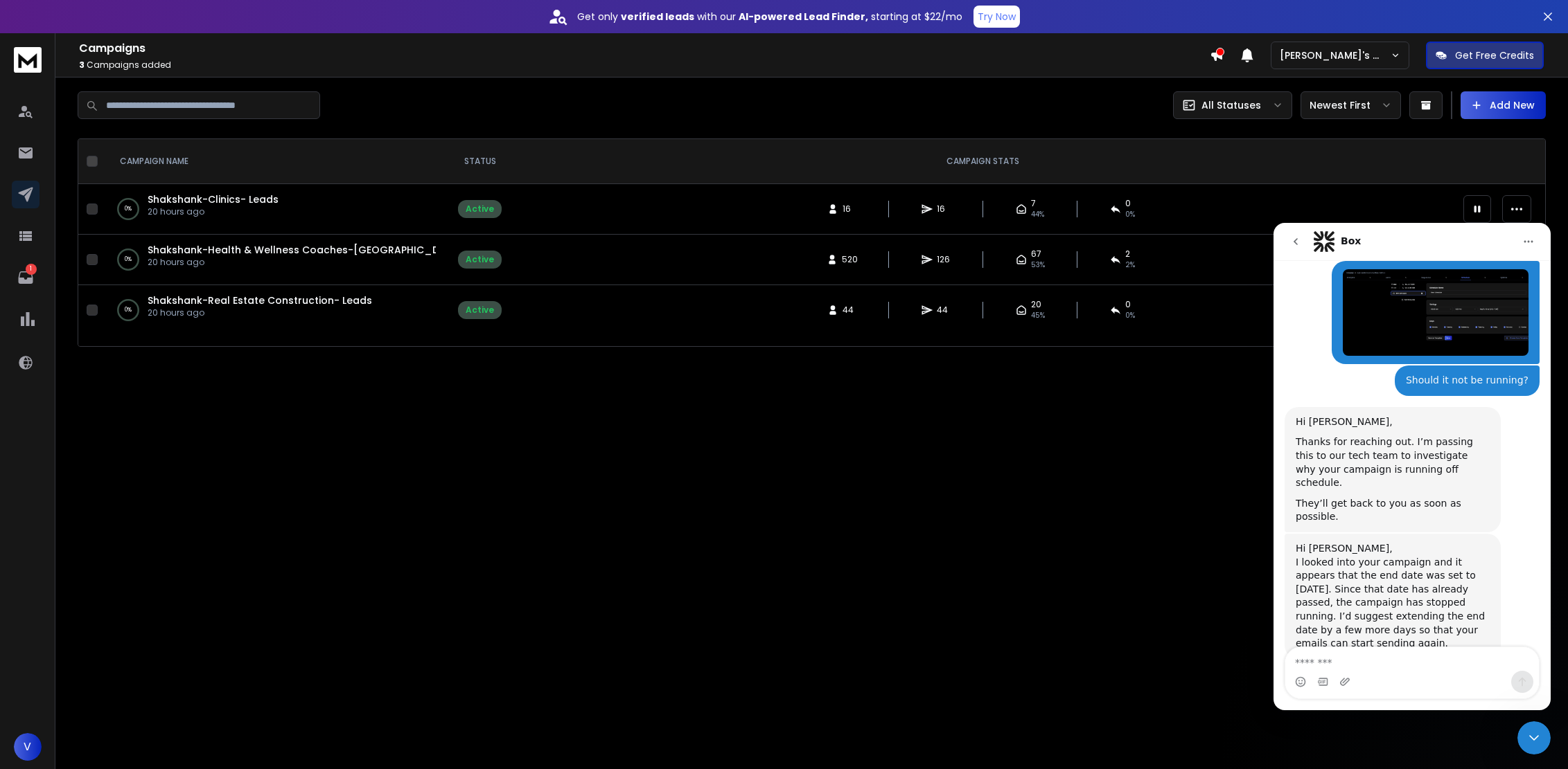
click at [1543, 733] on div "Close Intercom Messenger" at bounding box center [1533, 738] width 33 height 33
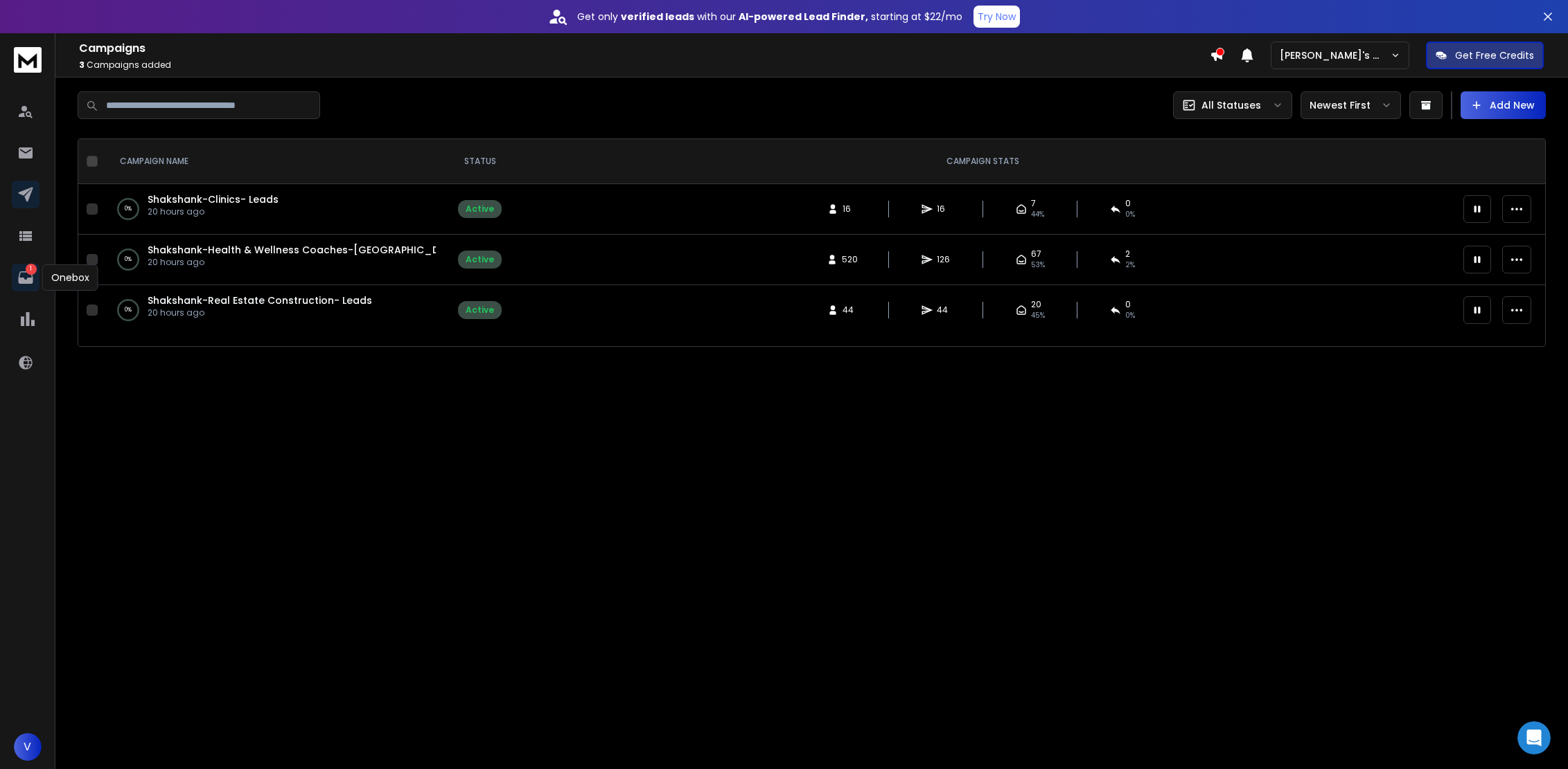
click at [25, 276] on icon at bounding box center [25, 277] width 16 height 16
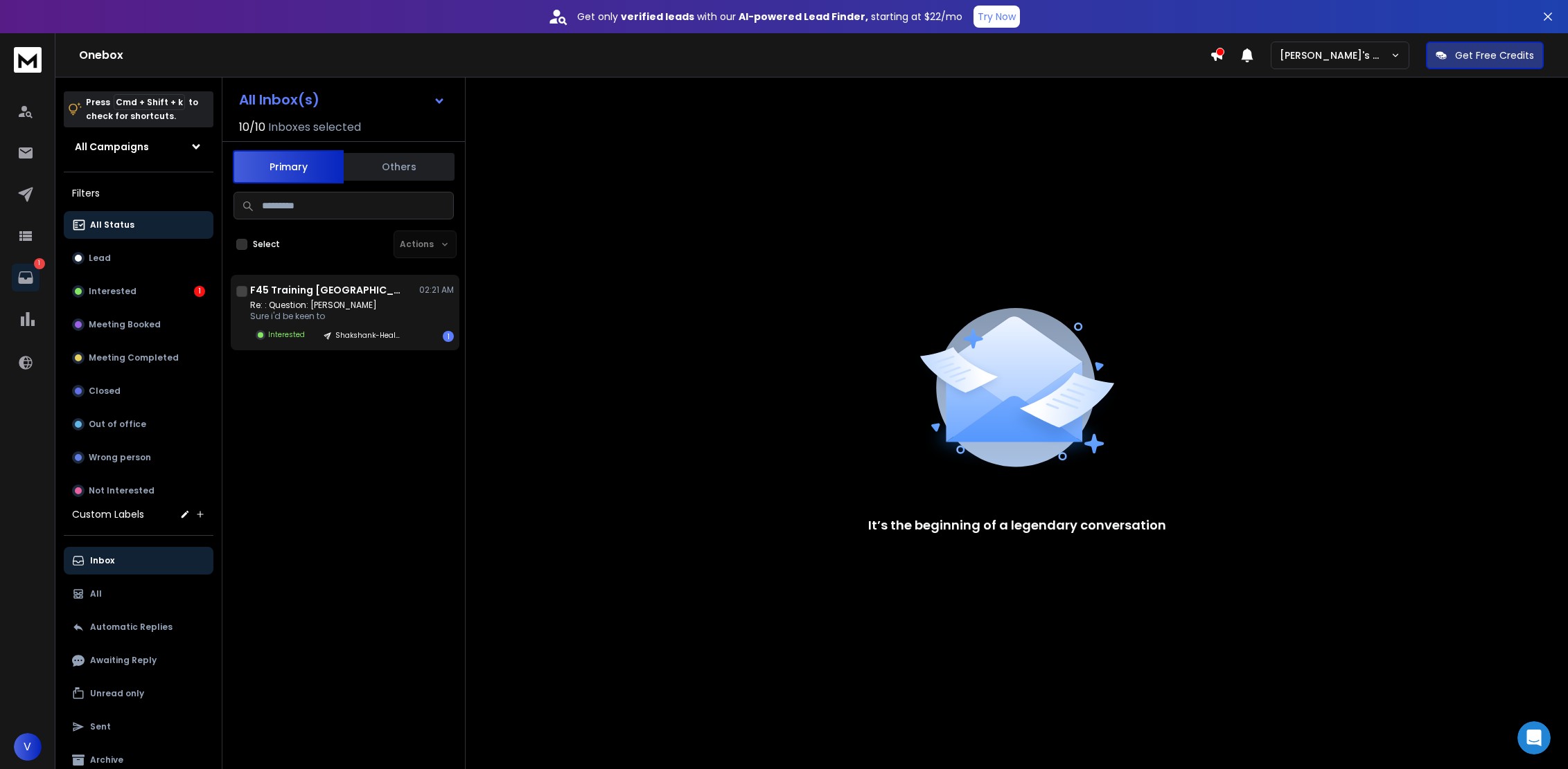
click at [308, 304] on p "Re: : Question: Shane" at bounding box center [330, 305] width 160 height 11
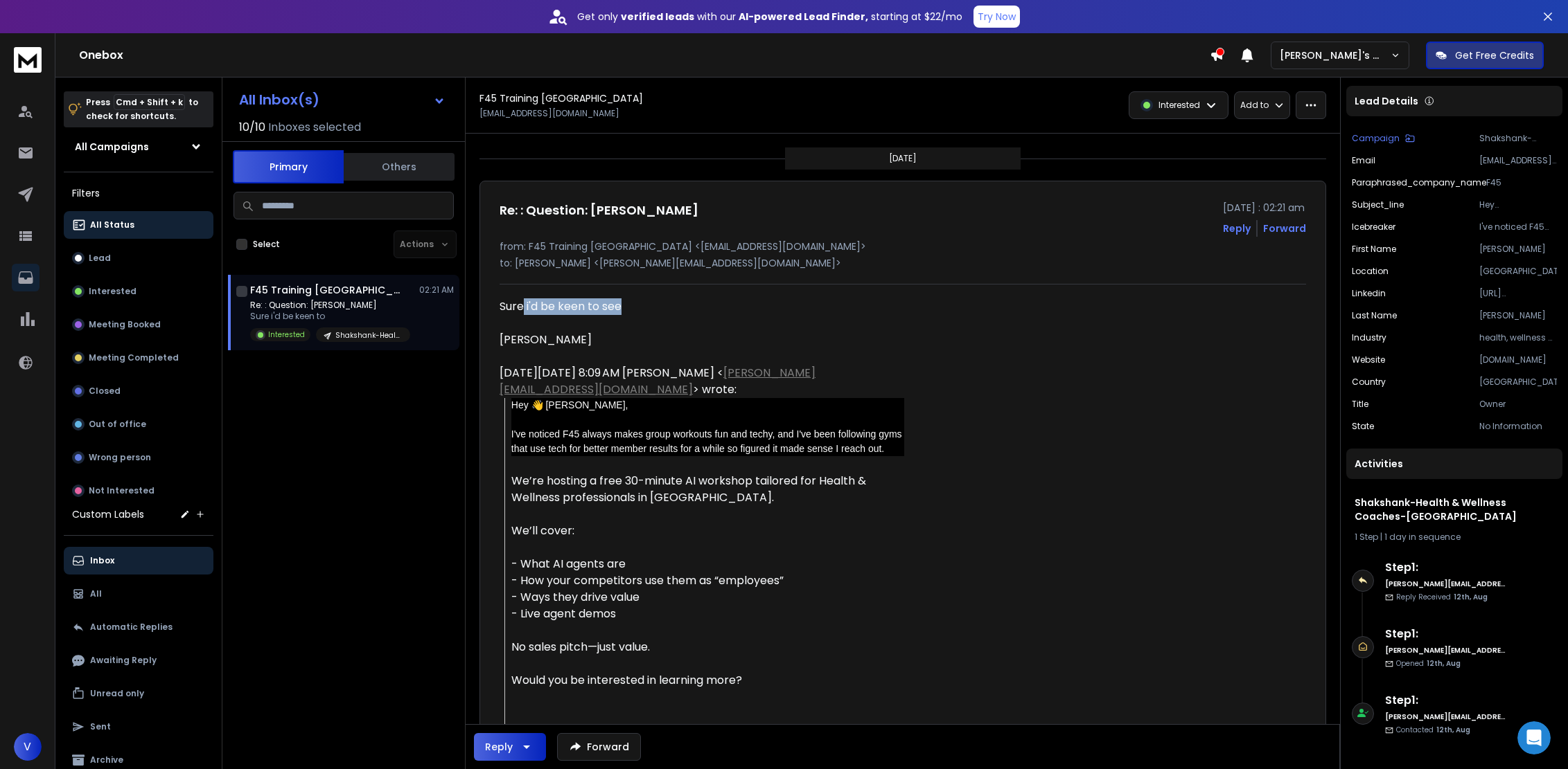
drag, startPoint x: 524, startPoint y: 304, endPoint x: 652, endPoint y: 304, distance: 128.0
click at [652, 304] on div "Sure i'd be keen to see Shane" at bounding box center [701, 323] width 405 height 50
drag, startPoint x: 545, startPoint y: 314, endPoint x: 577, endPoint y: 310, distance: 32.2
click at [575, 310] on div "Sure i'd be keen to see Shane" at bounding box center [701, 323] width 405 height 50
drag, startPoint x: 585, startPoint y: 310, endPoint x: 608, endPoint y: 310, distance: 23.0
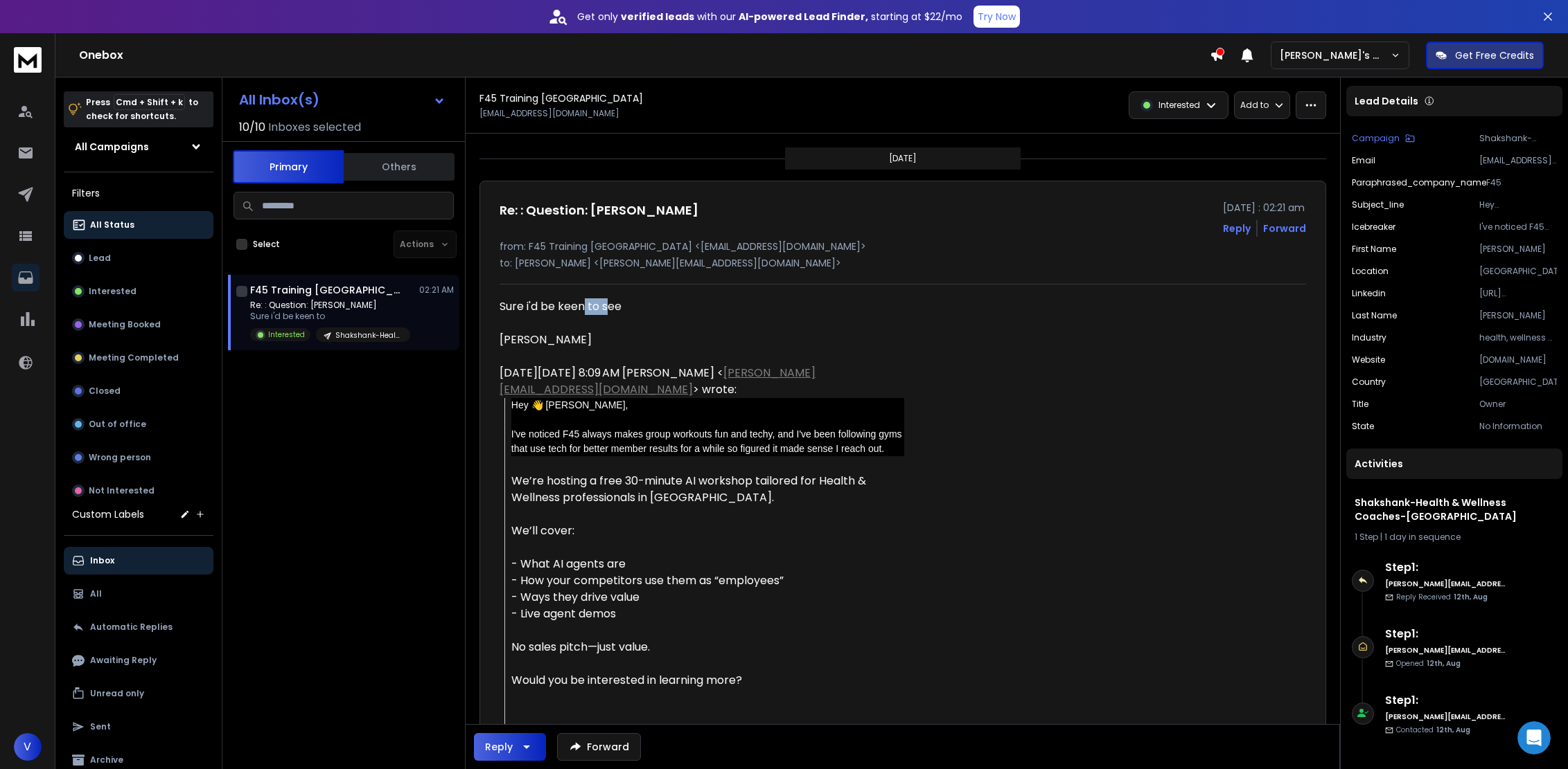
click at [608, 310] on div "Sure i'd be keen to see Shane" at bounding box center [701, 323] width 405 height 50
click at [1530, 141] on p "Shakshank-Health & Wellness Coaches-Singapore" at bounding box center [1518, 139] width 78 height 11
click at [1324, 48] on p "Shashank's Workspace" at bounding box center [1335, 55] width 111 height 14
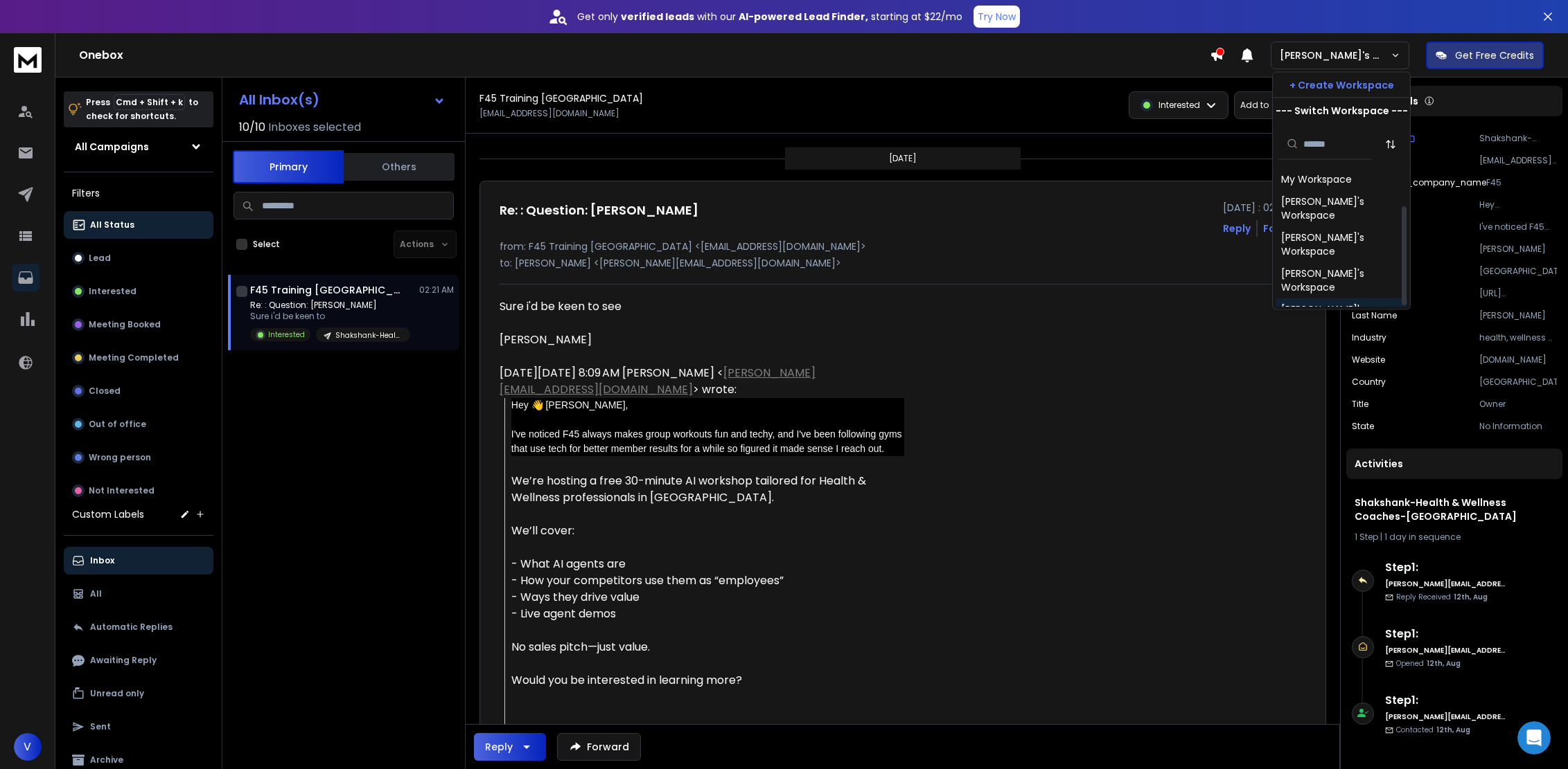
scroll to position [52, 0]
click at [1330, 286] on div "Open's Workspace" at bounding box center [1326, 293] width 91 height 14
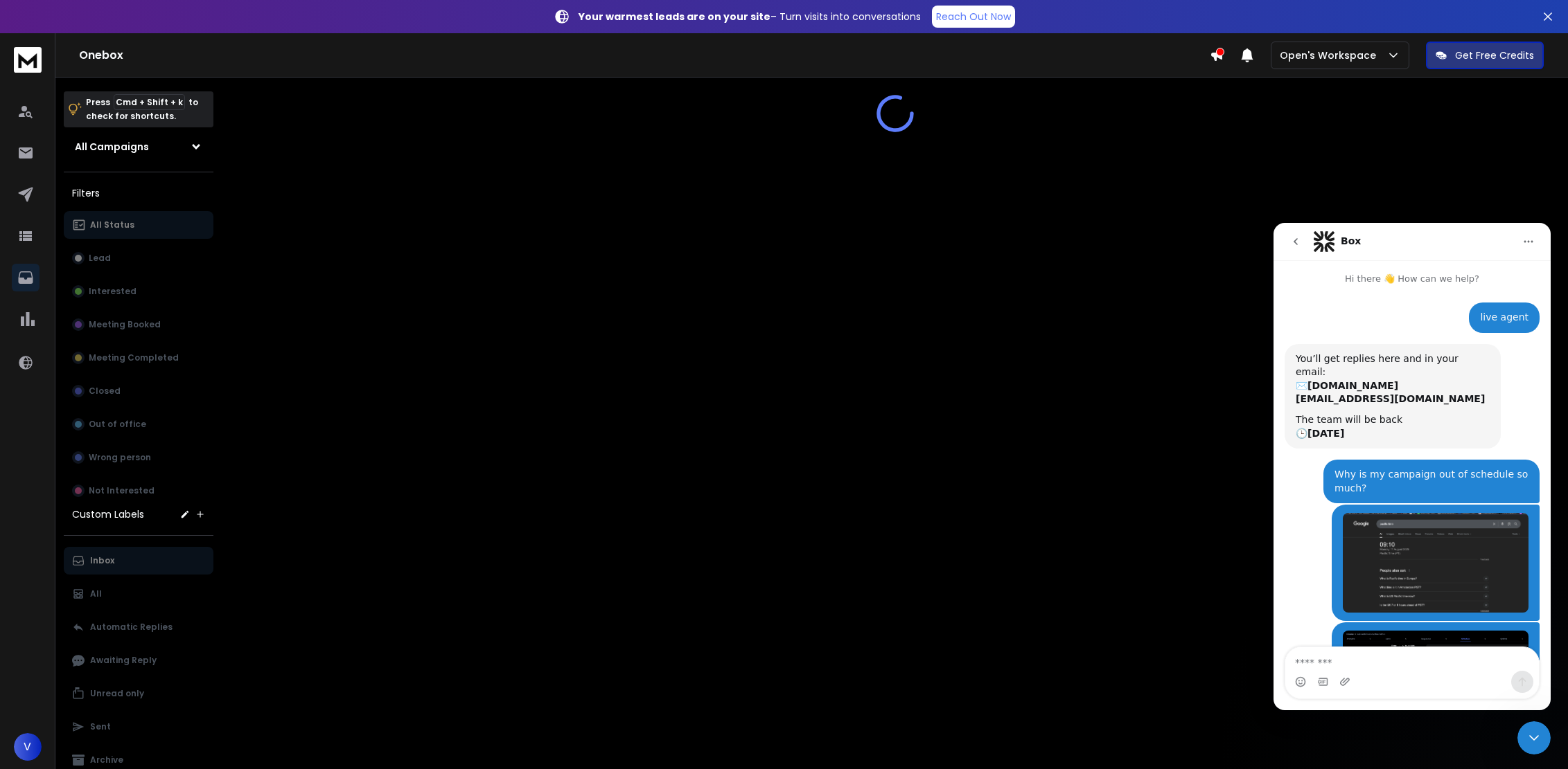
scroll to position [361, 0]
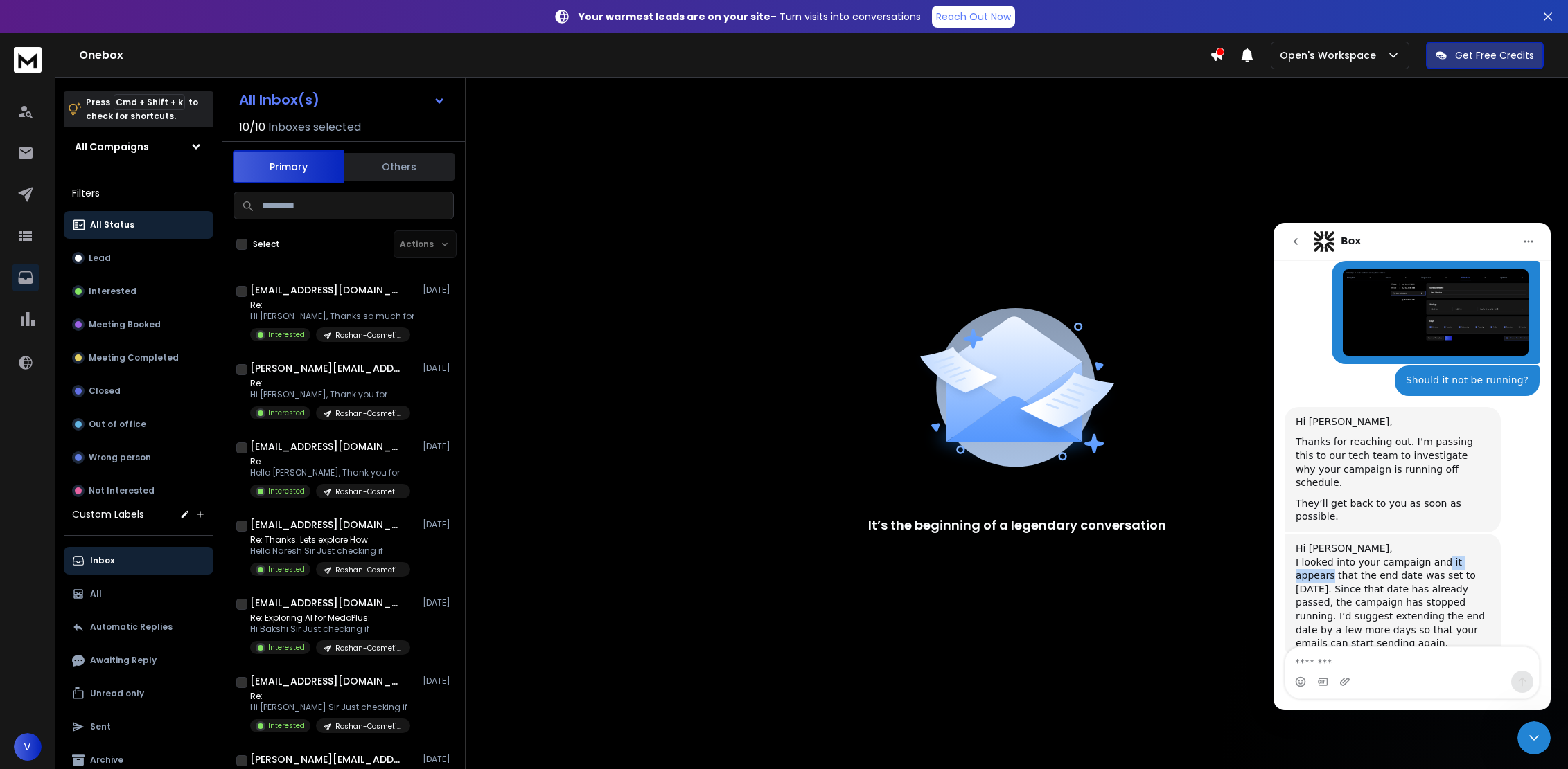
drag, startPoint x: 1438, startPoint y: 516, endPoint x: 1418, endPoint y: 532, distance: 25.6
click at [1489, 556] on div "I looked into your campaign and it appears that the end date was set to 20 July…" at bounding box center [1392, 603] width 194 height 95
drag, startPoint x: 1353, startPoint y: 531, endPoint x: 1467, endPoint y: 529, distance: 114.0
click at [1467, 556] on div "I looked into your campaign and it appears that the end date was set to 20 July…" at bounding box center [1392, 603] width 194 height 95
click at [1480, 556] on div "I looked into your campaign and it appears that the end date was set to 20 July…" at bounding box center [1392, 603] width 194 height 95
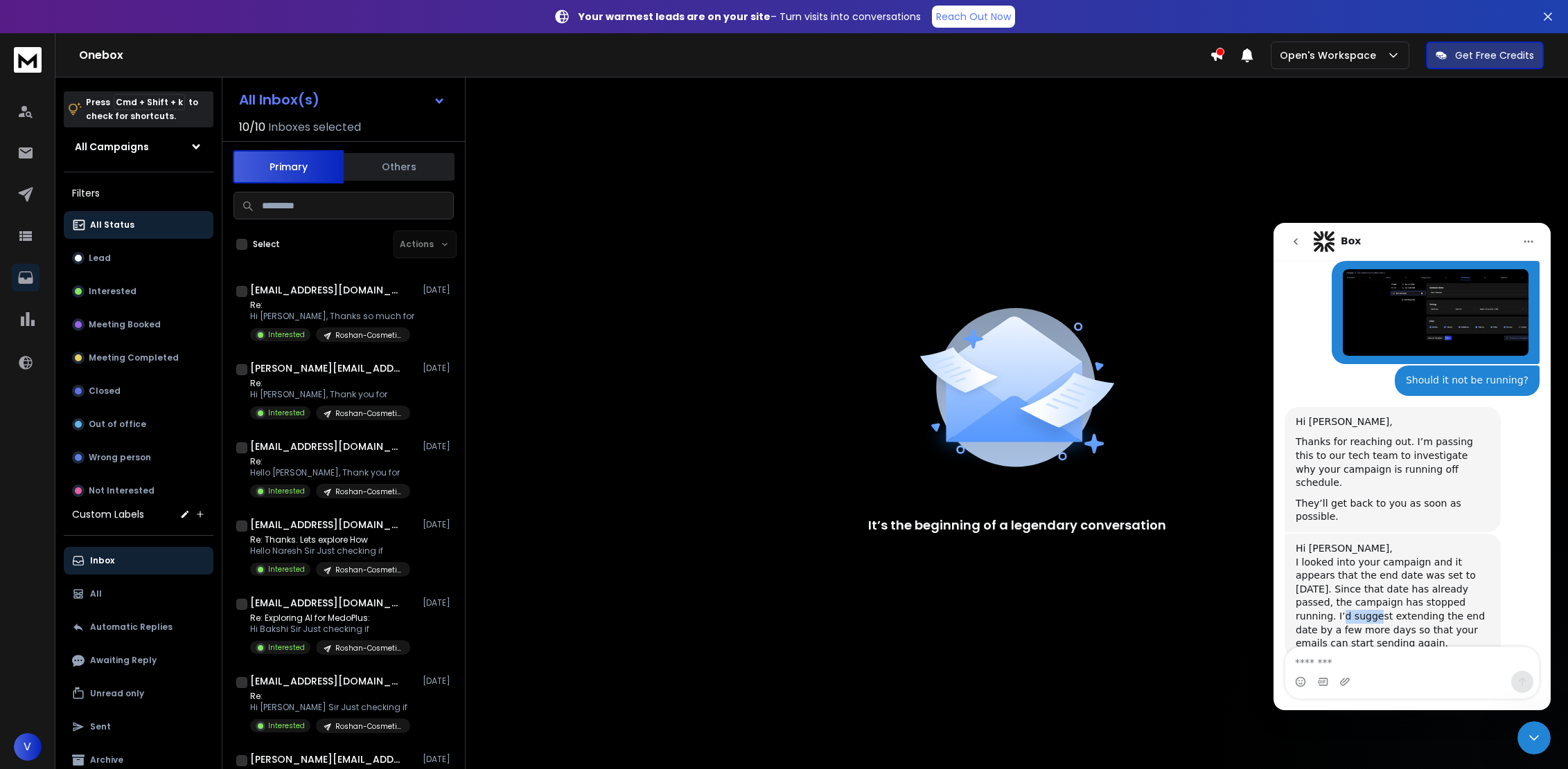
click at [1473, 559] on div "I looked into your campaign and it appears that the end date was set to 20 July…" at bounding box center [1392, 603] width 194 height 95
drag, startPoint x: 1359, startPoint y: 572, endPoint x: 1449, endPoint y: 600, distance: 94.3
click at [1489, 593] on div "I looked into your campaign and it appears that the end date was set to 20 July…" at bounding box center [1392, 603] width 194 height 95
click at [30, 139] on div at bounding box center [28, 236] width 32 height 293
click at [30, 151] on icon at bounding box center [26, 153] width 14 height 11
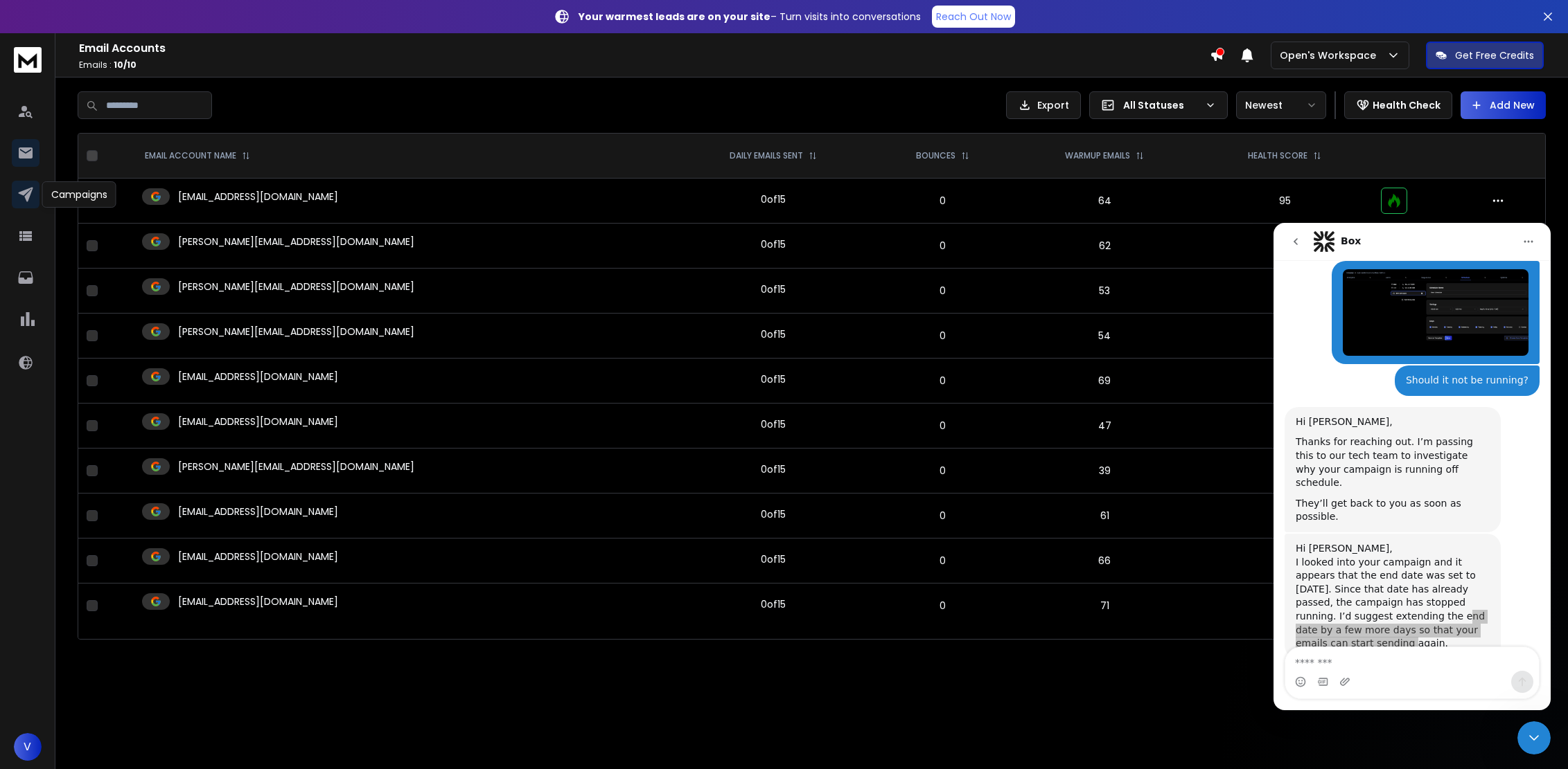
click at [16, 190] on link at bounding box center [26, 194] width 28 height 28
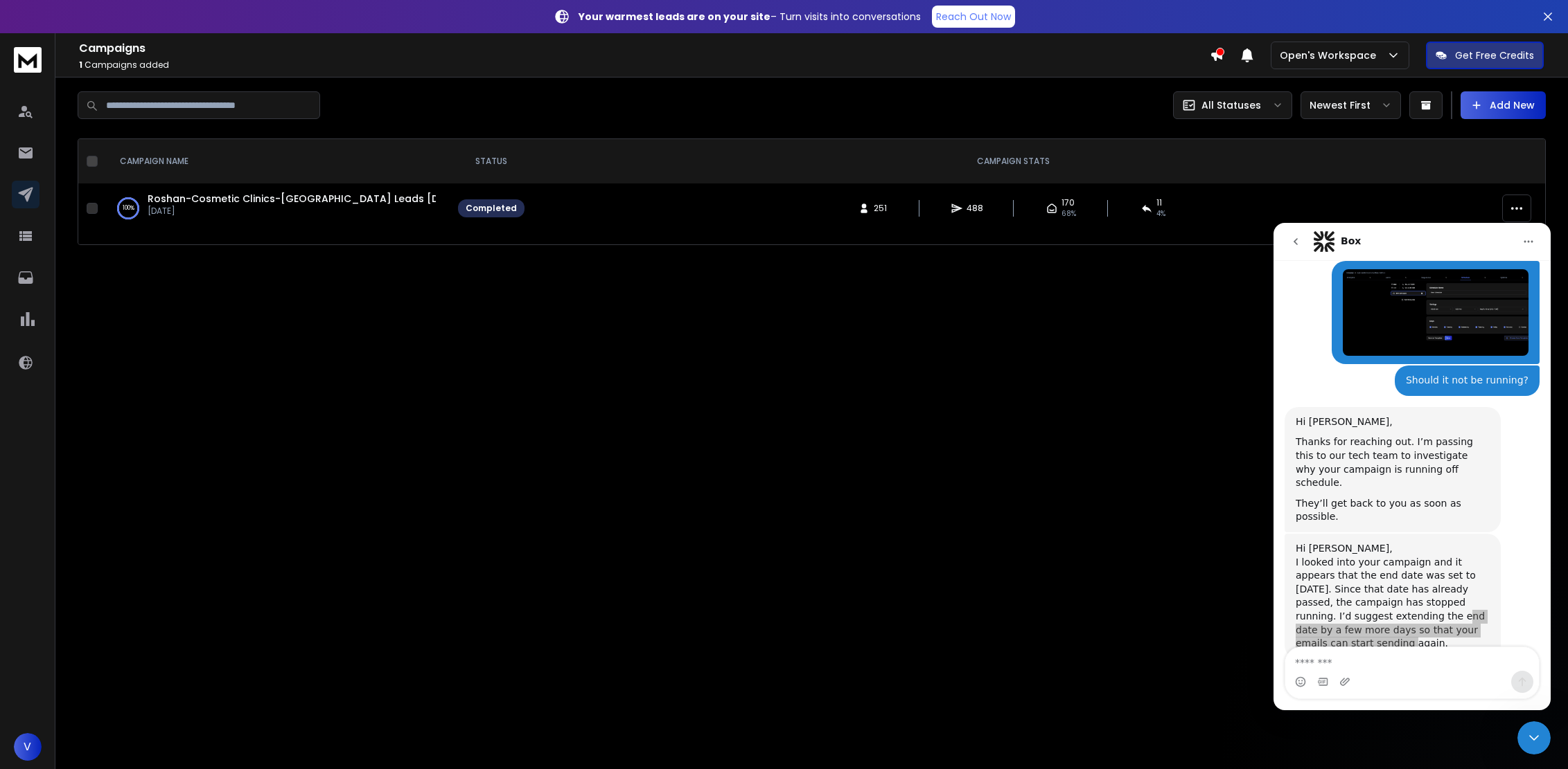
drag, startPoint x: 201, startPoint y: 193, endPoint x: 356, endPoint y: 351, distance: 221.3
click at [336, 351] on div "Your warmest leads are on your site – Turn visits into conversations Reach Out …" at bounding box center [784, 384] width 1568 height 769
click at [1351, 40] on div "Campaigns 1 Campaigns added Open's Workspace Get Free Credits" at bounding box center [784, 55] width 1568 height 45
click at [1354, 55] on p "Open's Workspace" at bounding box center [1331, 55] width 102 height 14
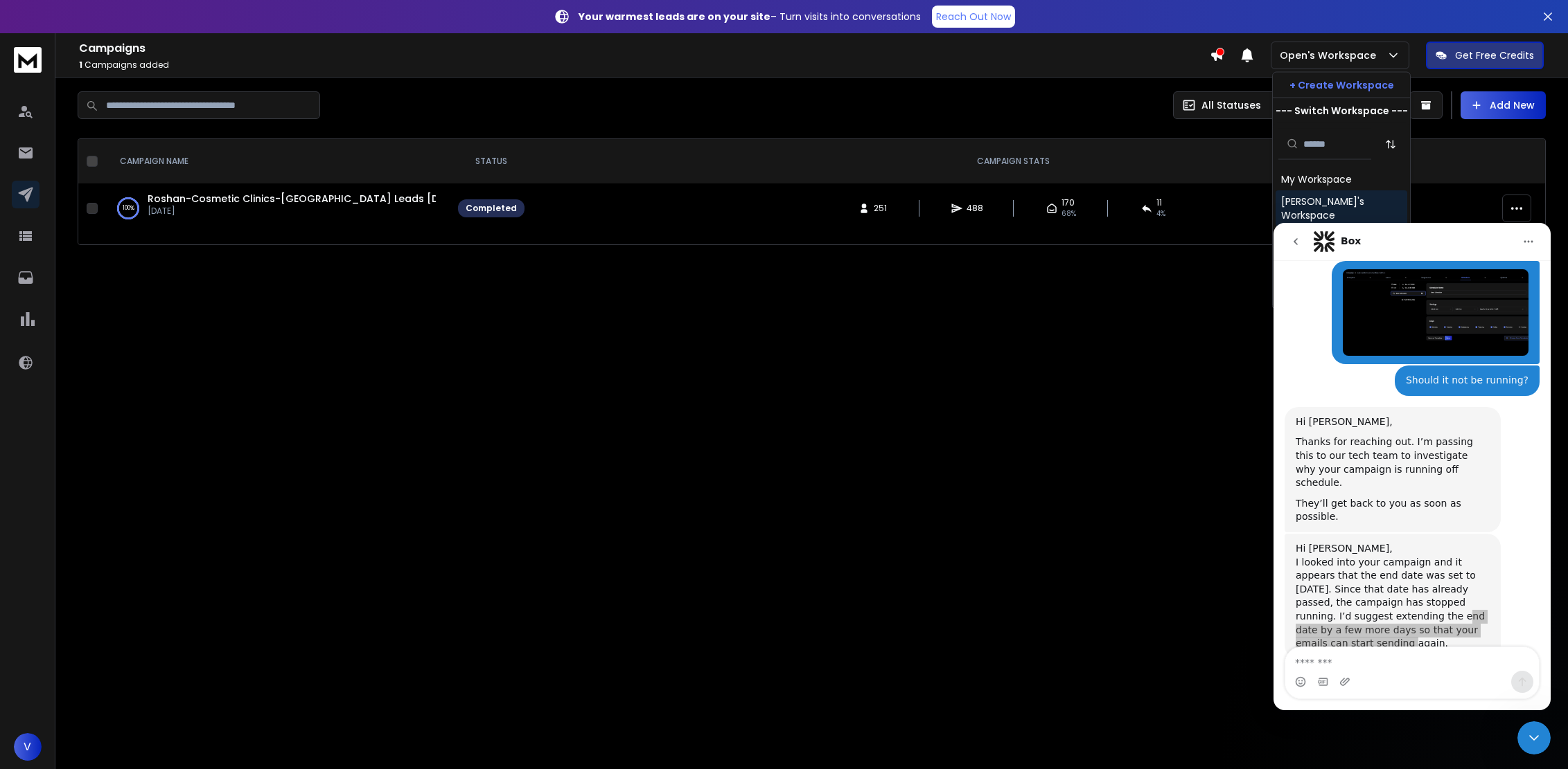
drag, startPoint x: 1534, startPoint y: 752, endPoint x: 3042, endPoint y: 1435, distance: 1655.5
click at [1535, 751] on div "Close Intercom Messenger" at bounding box center [1533, 738] width 33 height 33
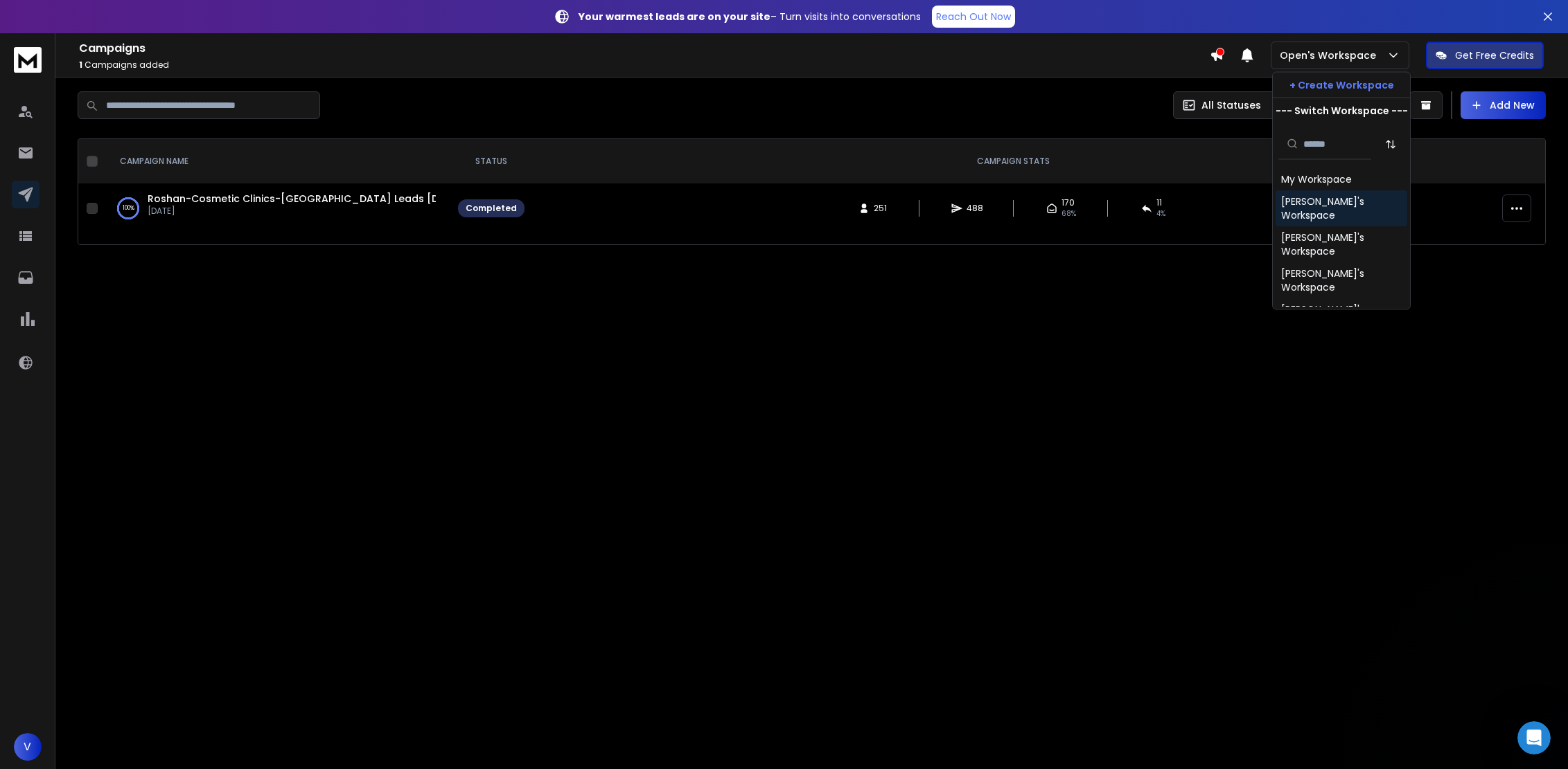
scroll to position [361, 0]
click at [1337, 266] on div "[PERSON_NAME]'s Workspace" at bounding box center [1341, 280] width 120 height 28
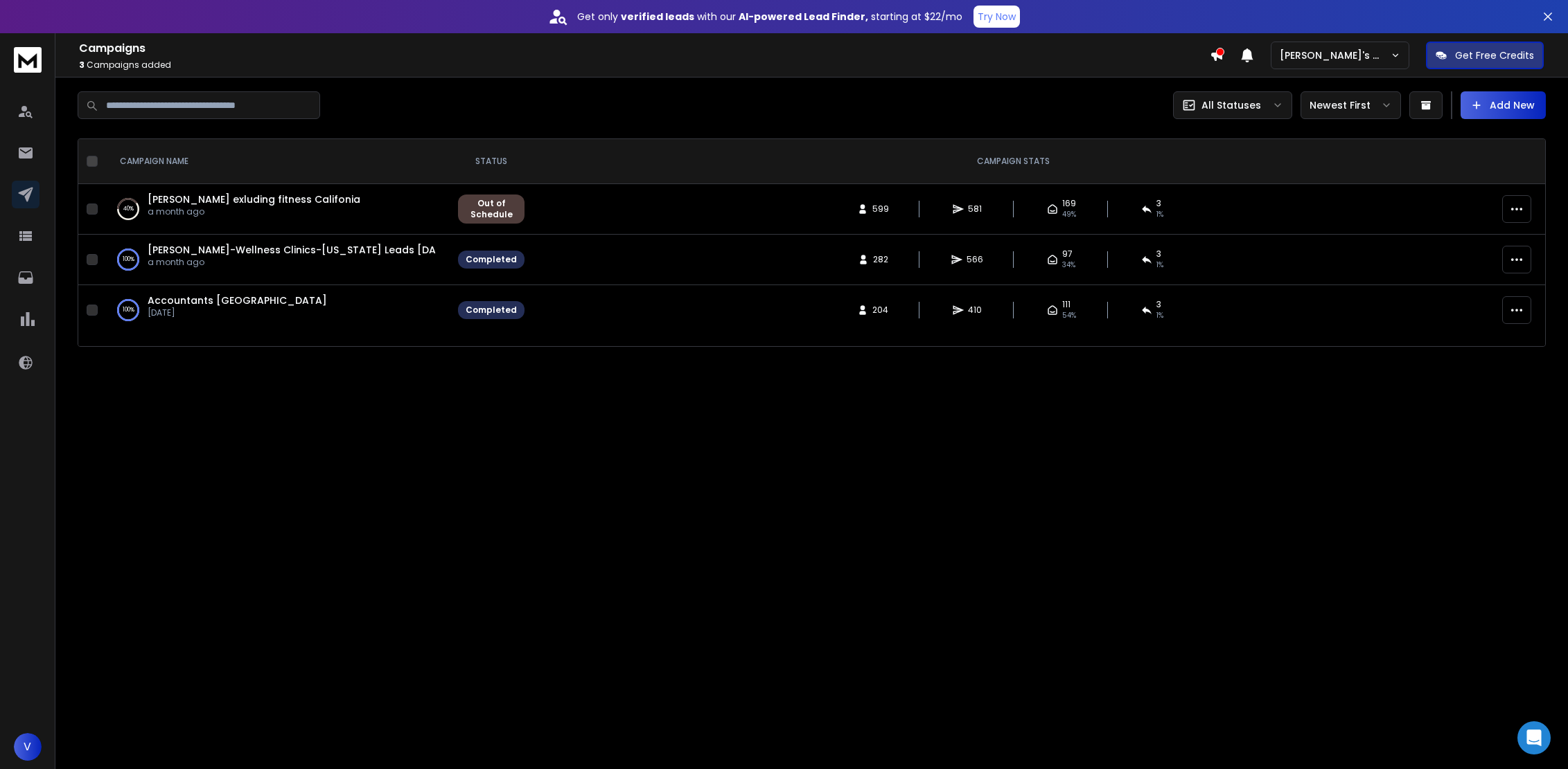
click at [211, 204] on span "[PERSON_NAME] exluding fitness Califonia" at bounding box center [254, 200] width 213 height 14
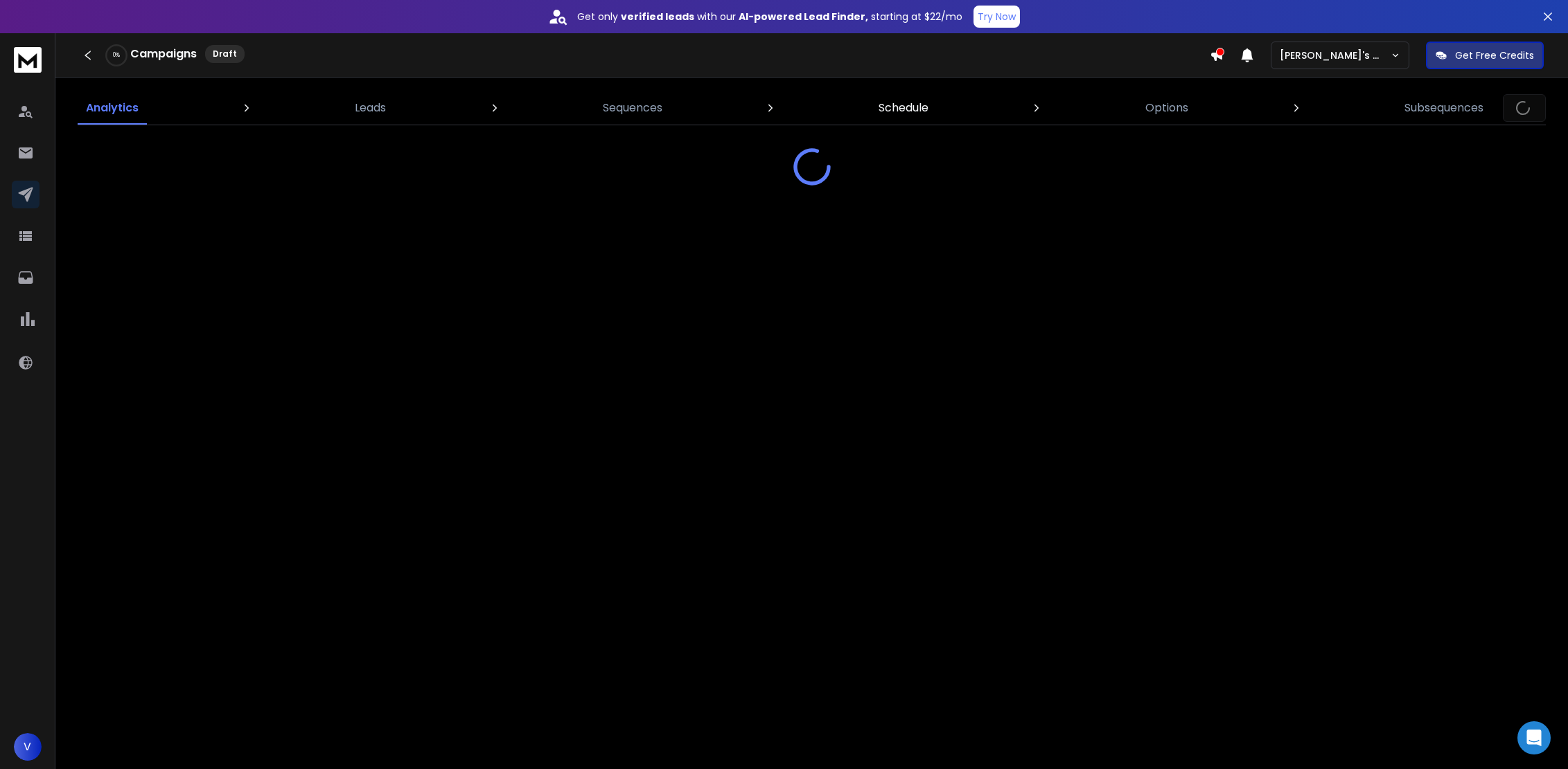
click at [924, 108] on p "Schedule" at bounding box center [903, 108] width 50 height 16
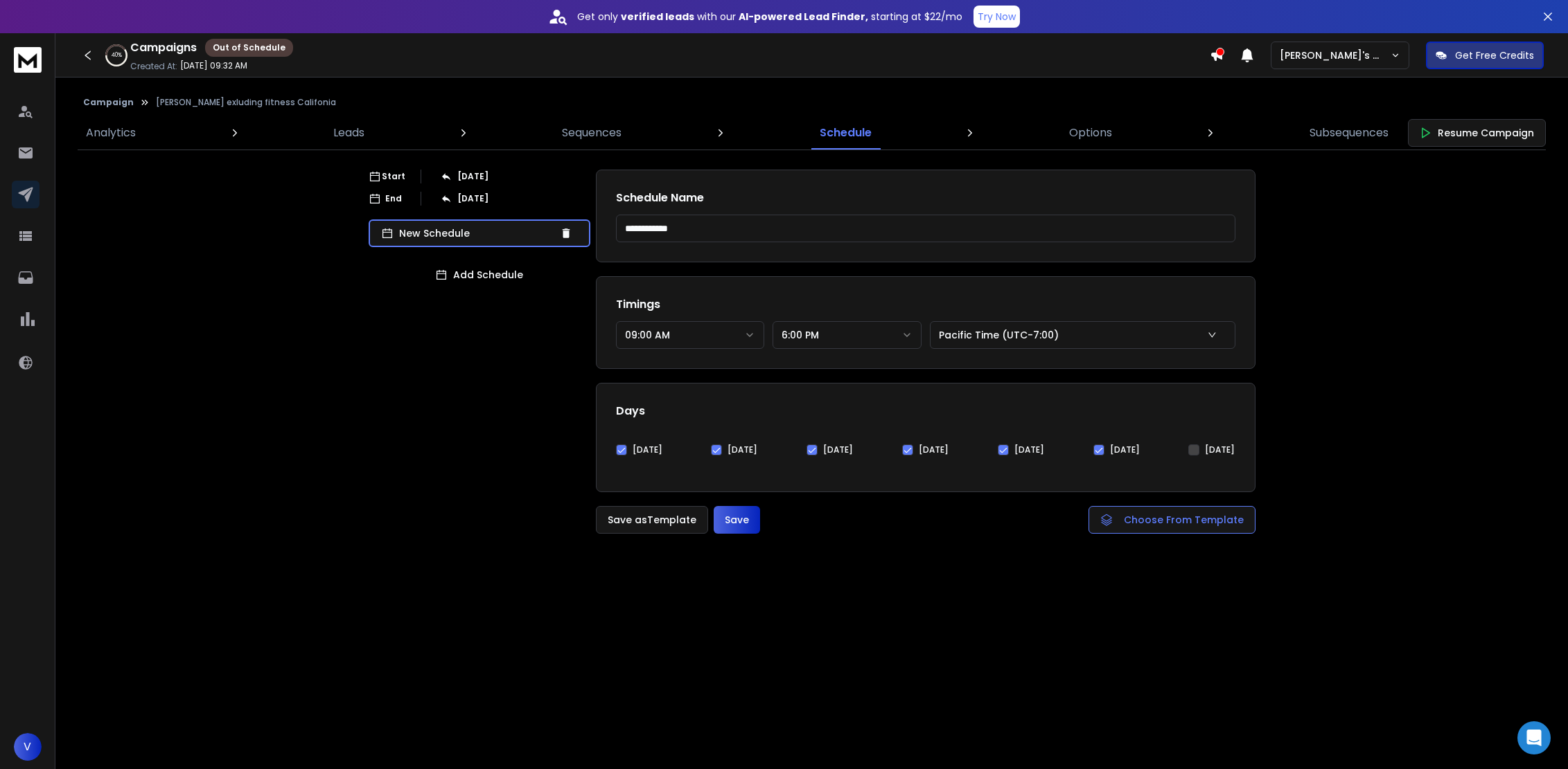
click at [481, 201] on p "[DATE]" at bounding box center [473, 199] width 31 height 11
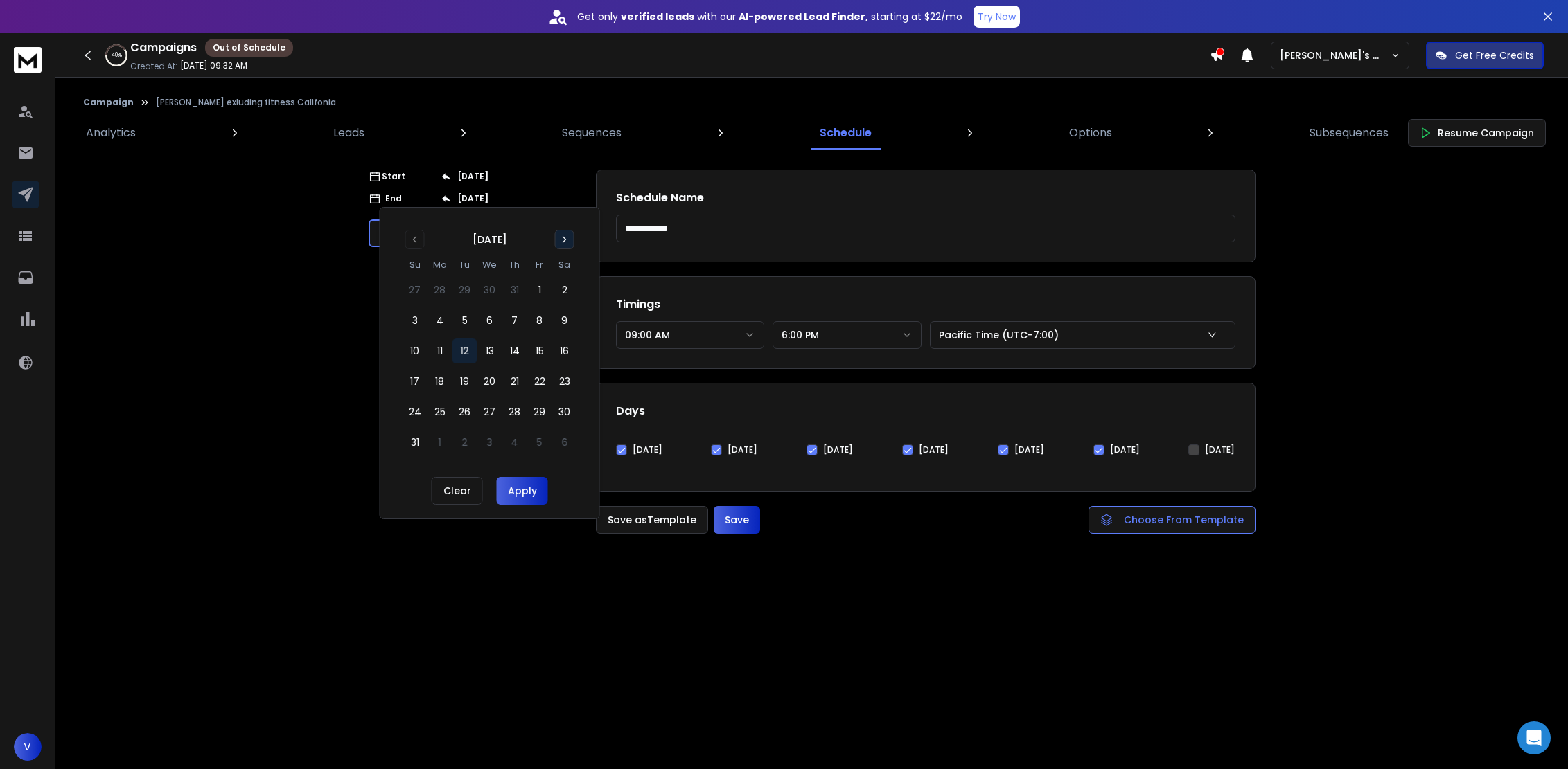
click at [565, 234] on icon "Go to next month" at bounding box center [565, 239] width 11 height 11
click at [545, 414] on button "31" at bounding box center [539, 411] width 25 height 25
click at [543, 460] on button "Apply" at bounding box center [522, 460] width 51 height 28
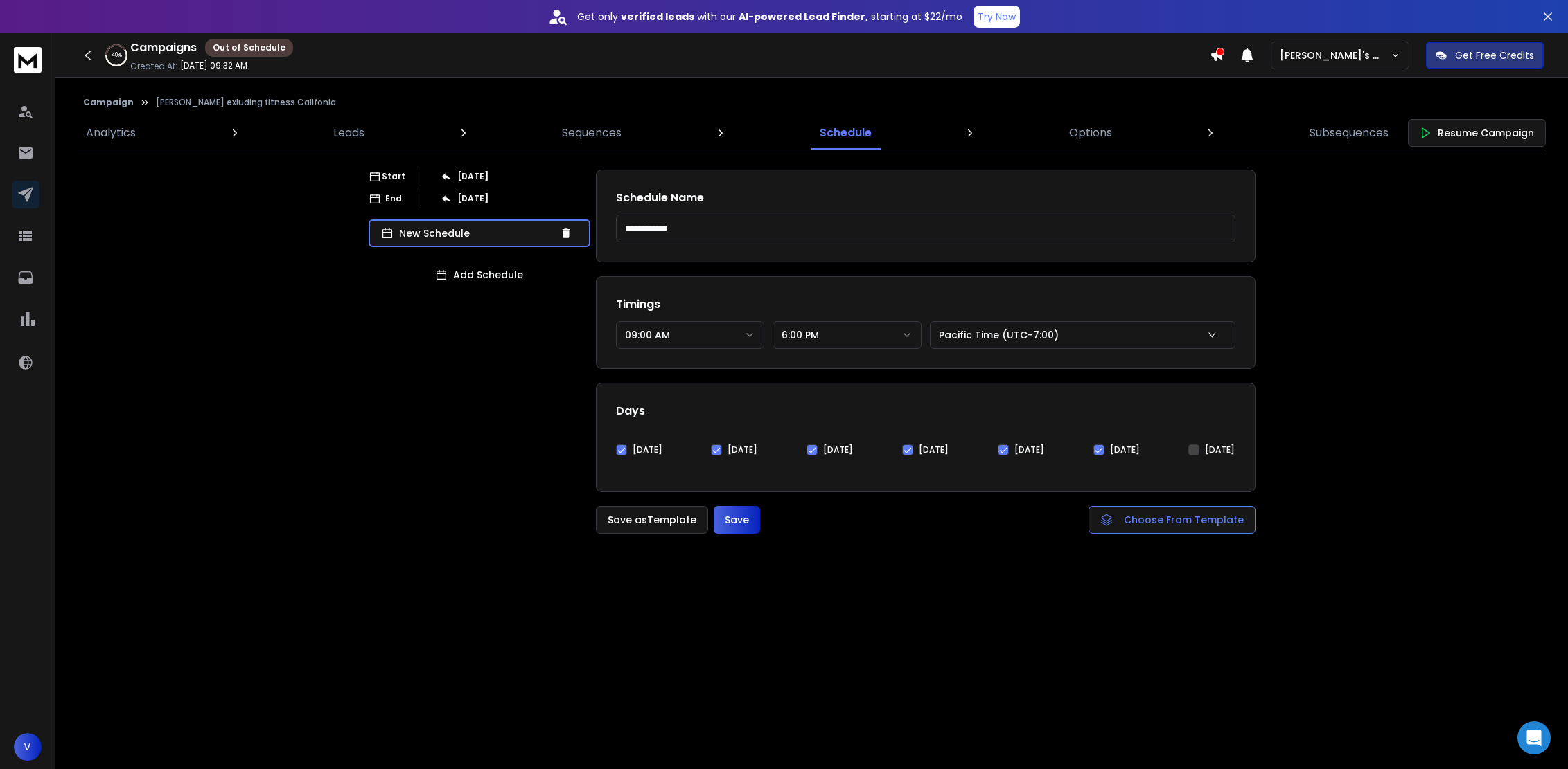
click at [733, 517] on button "Save" at bounding box center [737, 520] width 47 height 28
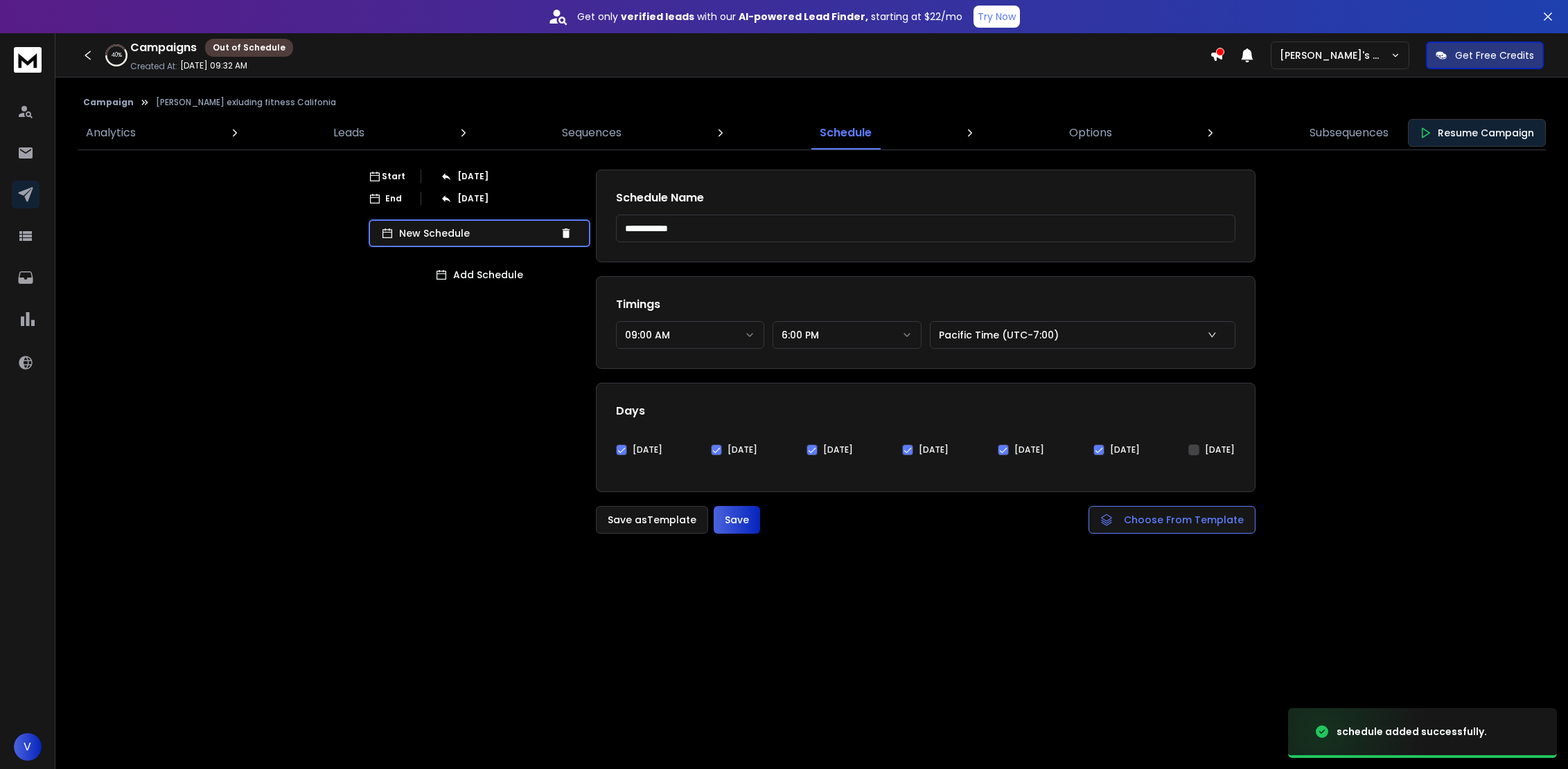
click at [1483, 133] on button "Resume Campaign" at bounding box center [1477, 132] width 138 height 28
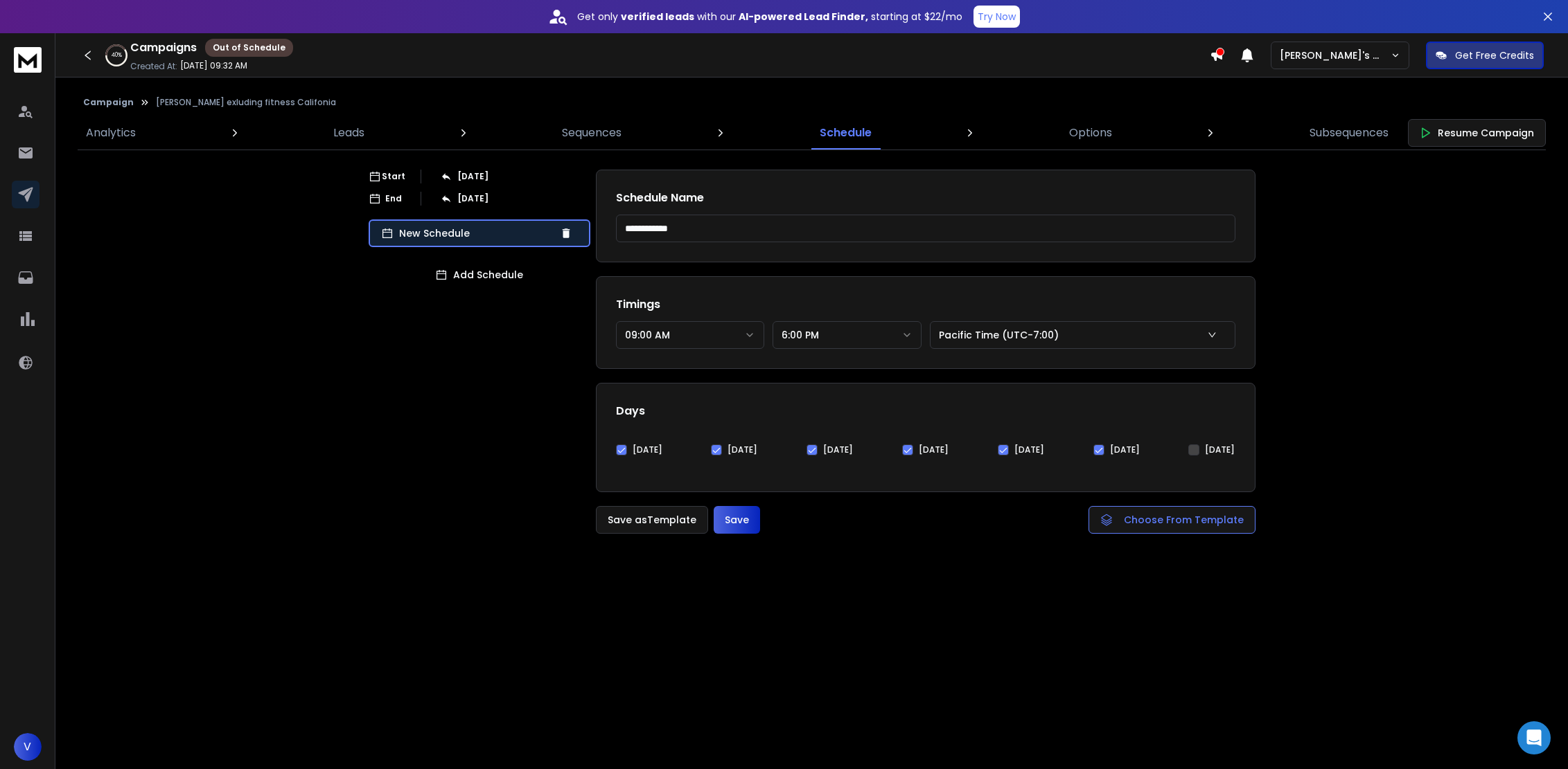
click at [564, 240] on div "New Schedule" at bounding box center [479, 233] width 222 height 28
click at [567, 230] on icon at bounding box center [565, 234] width 8 height 10
select select "********"
click at [729, 516] on button "Save" at bounding box center [737, 520] width 47 height 28
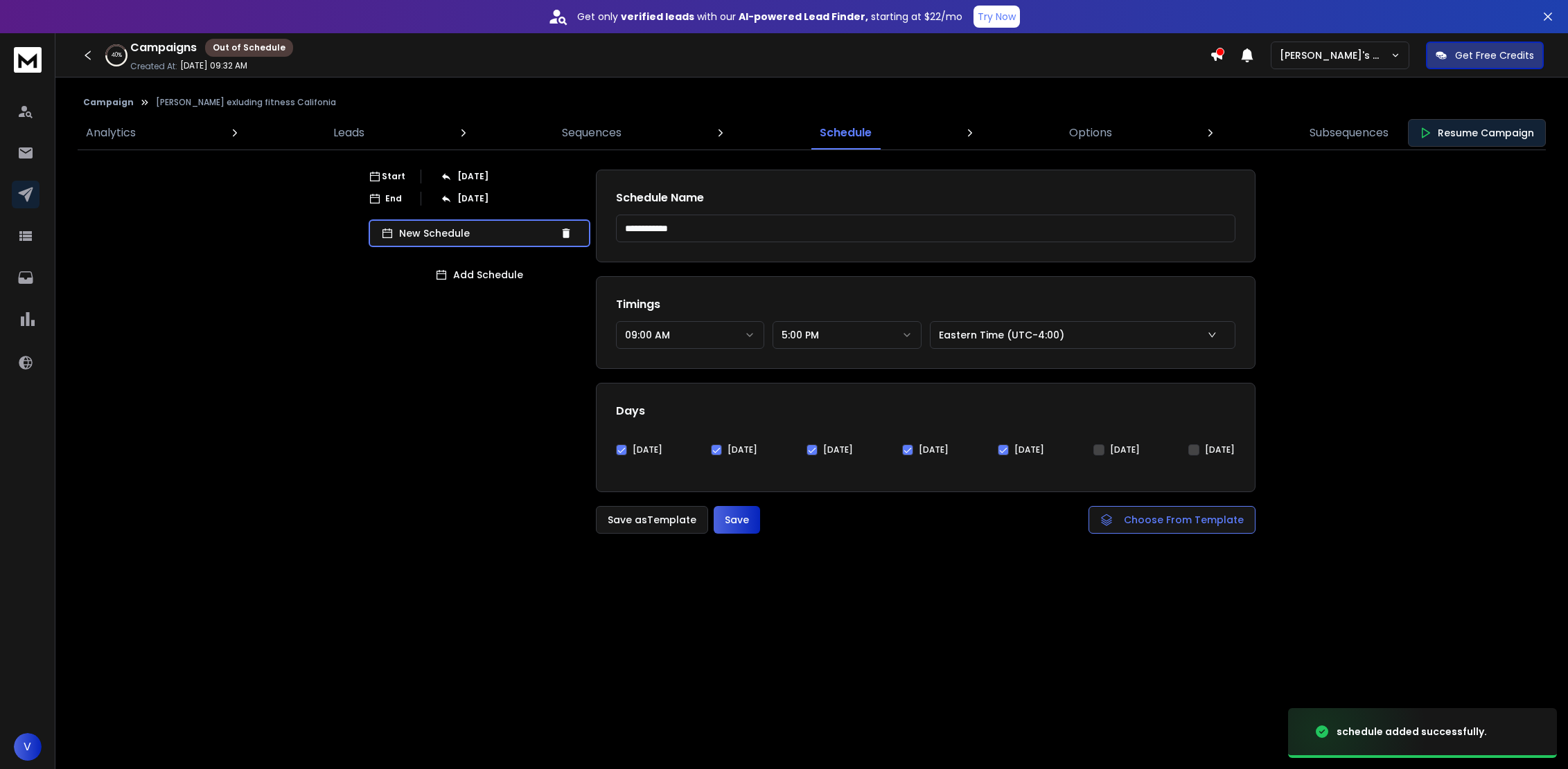
click at [1492, 120] on button "Resume Campaign" at bounding box center [1477, 132] width 138 height 28
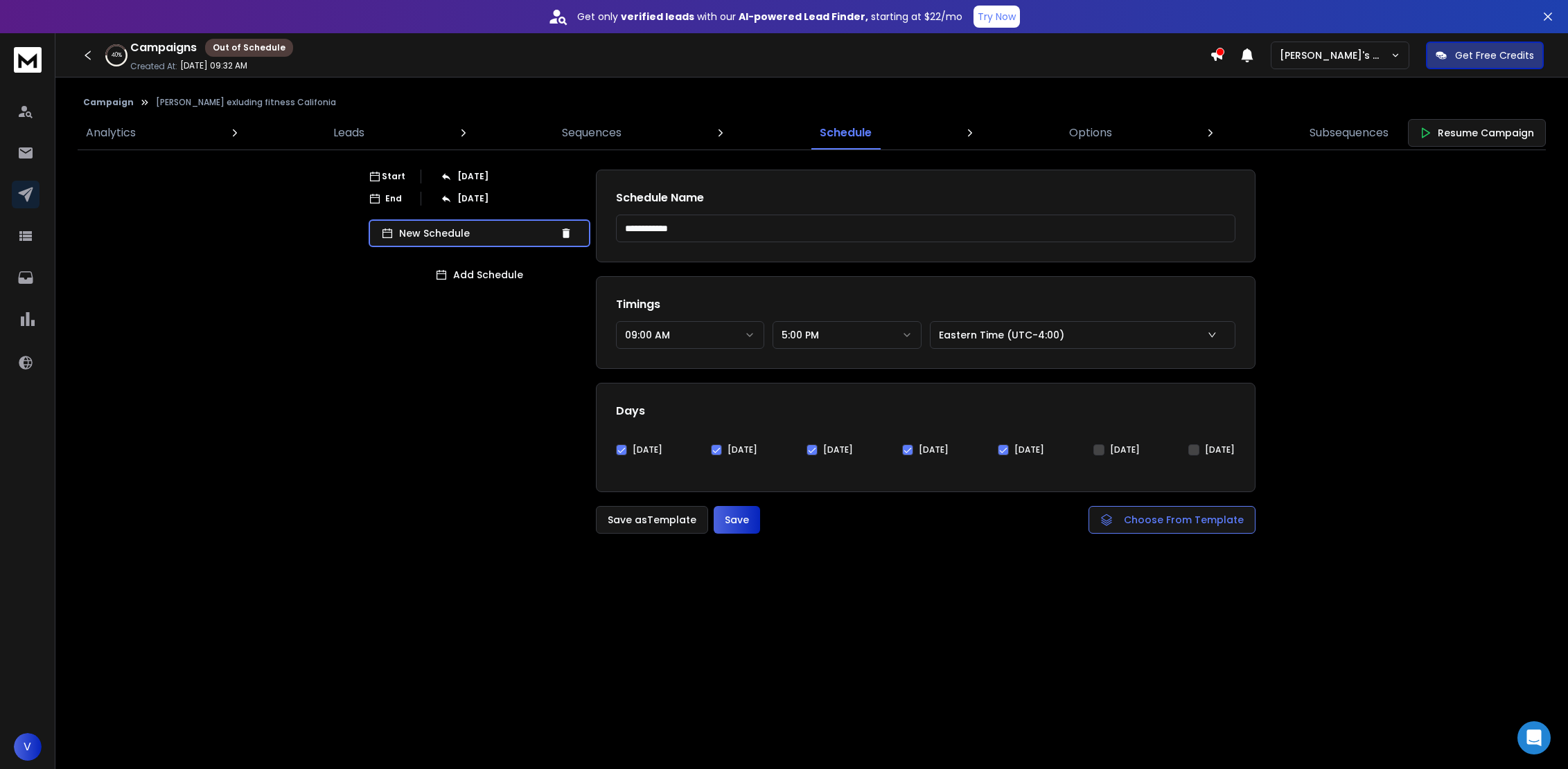
click at [488, 198] on p "Fri Oct 31 2025" at bounding box center [473, 199] width 31 height 11
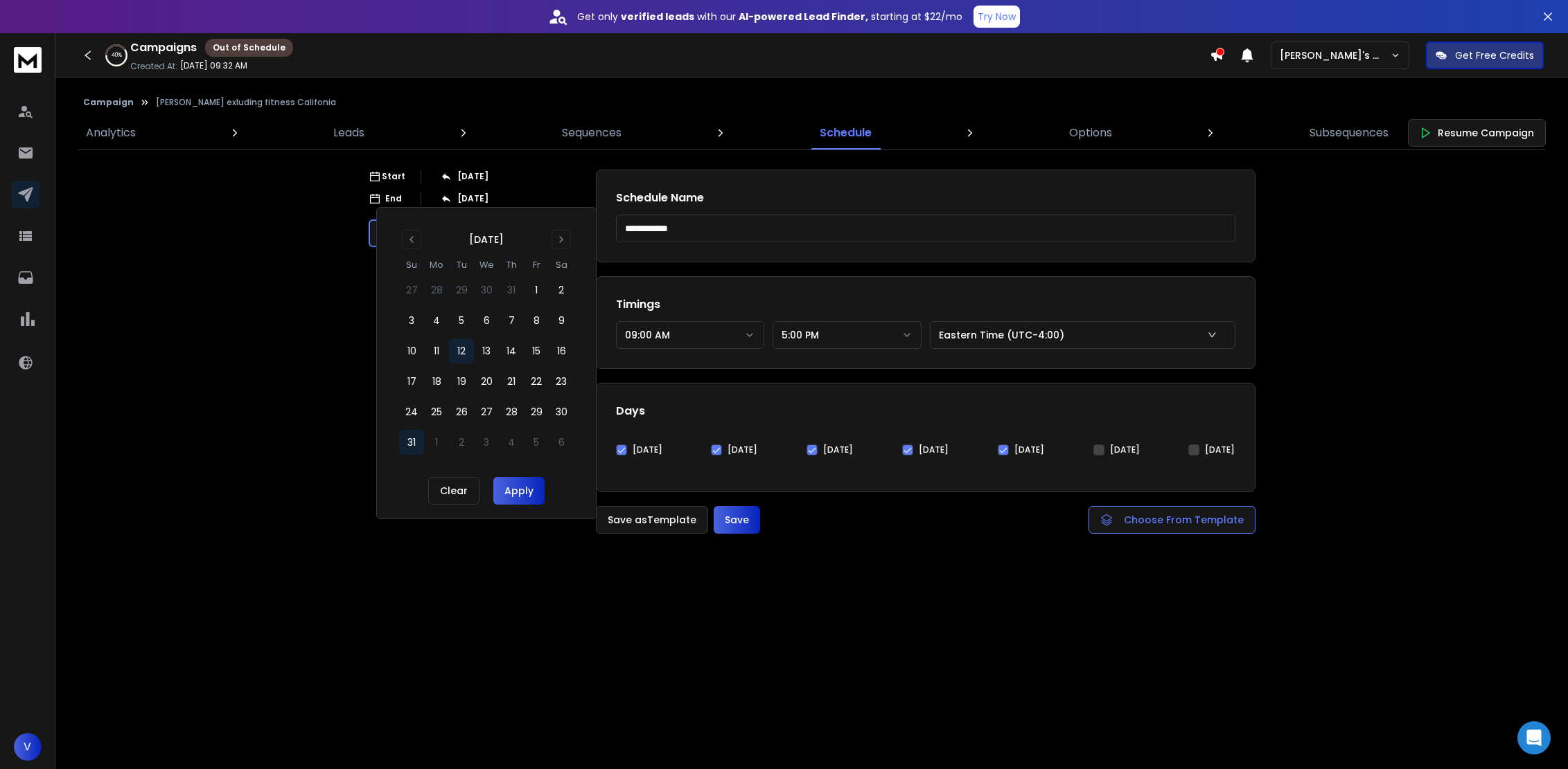
click at [417, 445] on button "31" at bounding box center [411, 442] width 25 height 25
click at [516, 479] on button "Apply" at bounding box center [519, 491] width 51 height 28
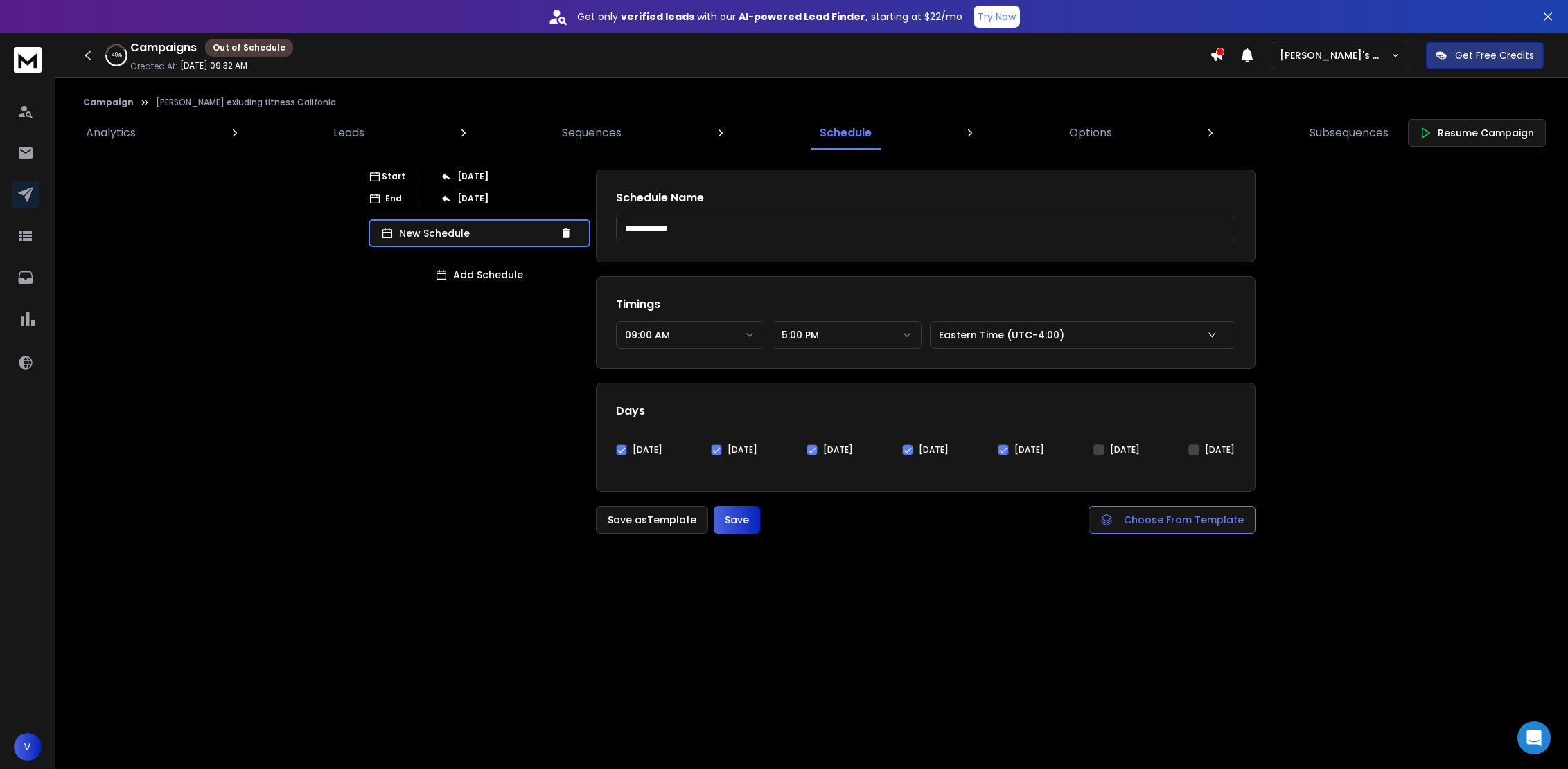
click at [729, 531] on button "Save" at bounding box center [737, 520] width 47 height 28
drag, startPoint x: 1519, startPoint y: 58, endPoint x: 1514, endPoint y: 154, distance: 96.1
click at [1522, 151] on div "**********" at bounding box center [784, 293] width 1568 height 520
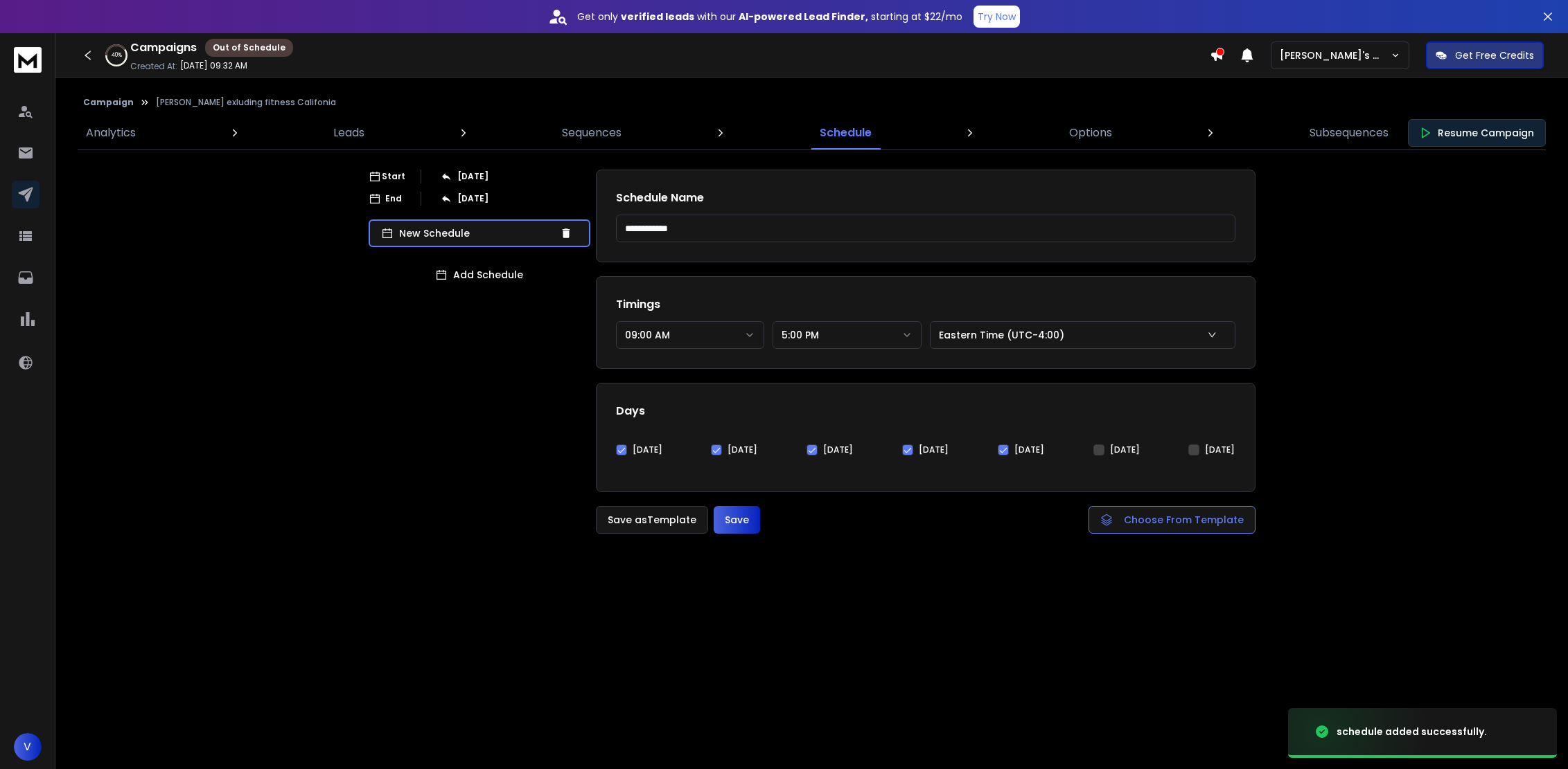
click at [1482, 130] on button "Resume Campaign" at bounding box center [1477, 132] width 138 height 28
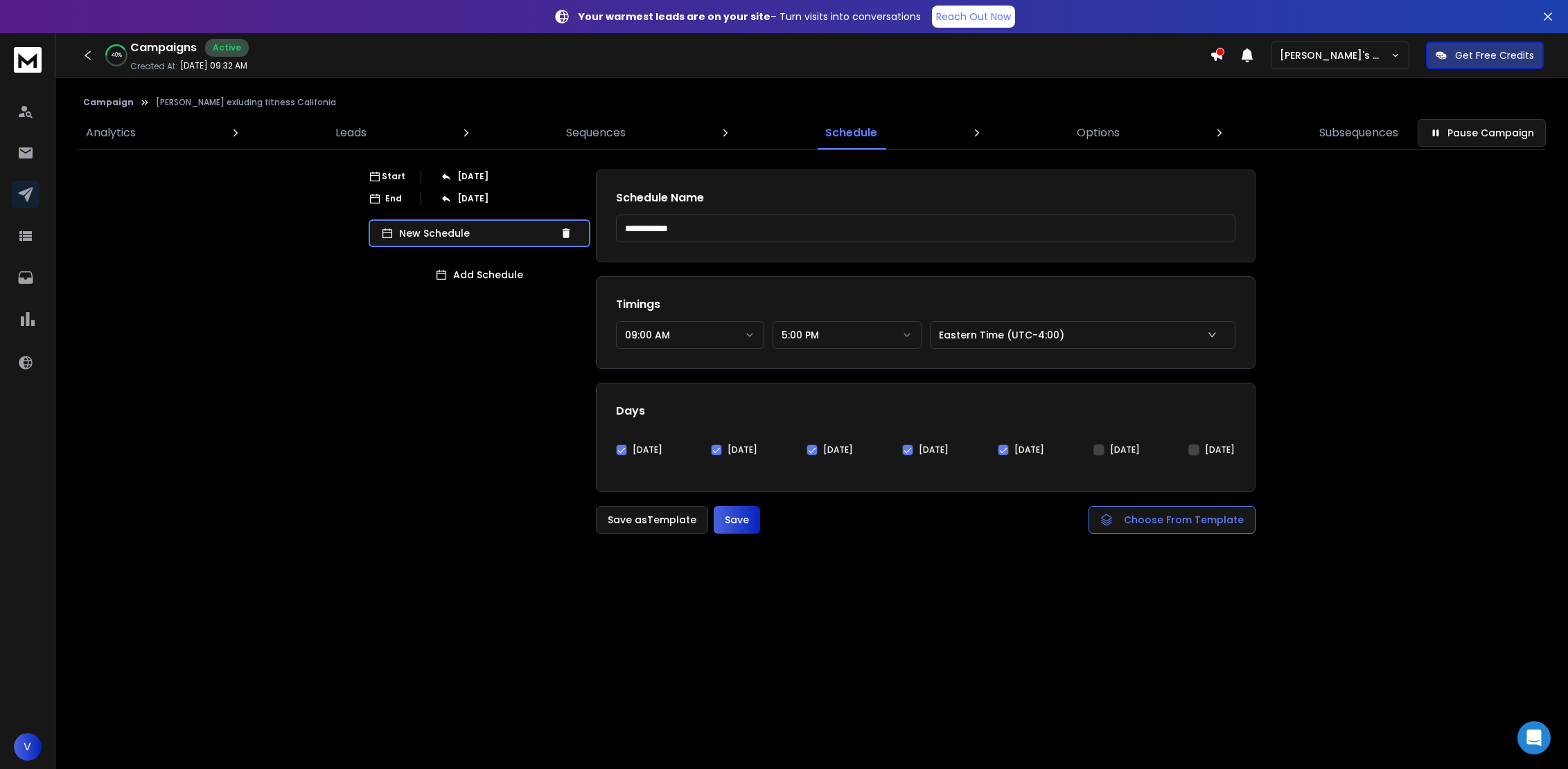
click at [481, 179] on p "[DATE]" at bounding box center [473, 177] width 31 height 11
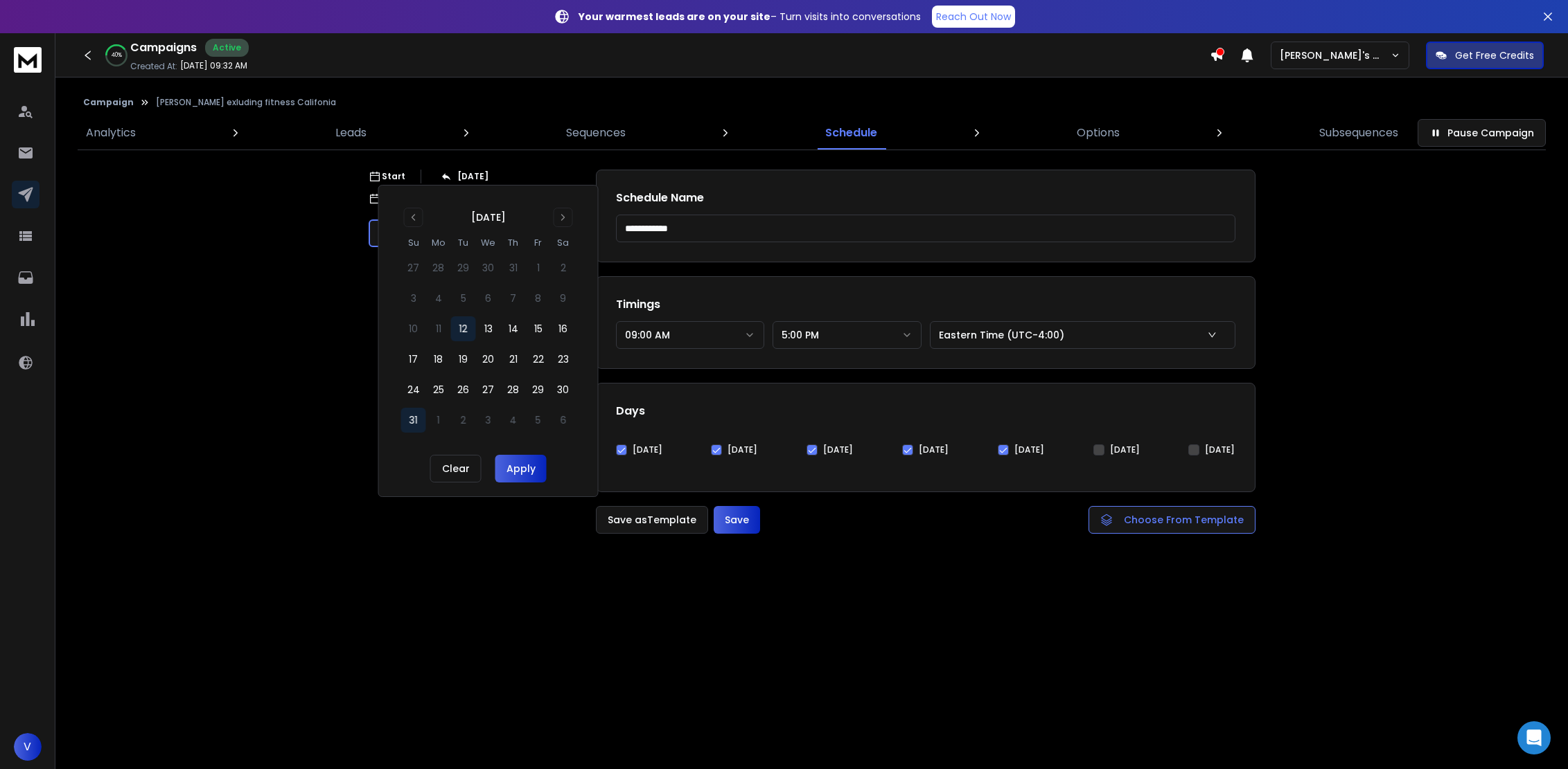
click at [416, 417] on button "31" at bounding box center [413, 420] width 25 height 25
click at [532, 470] on button "Apply" at bounding box center [521, 468] width 51 height 28
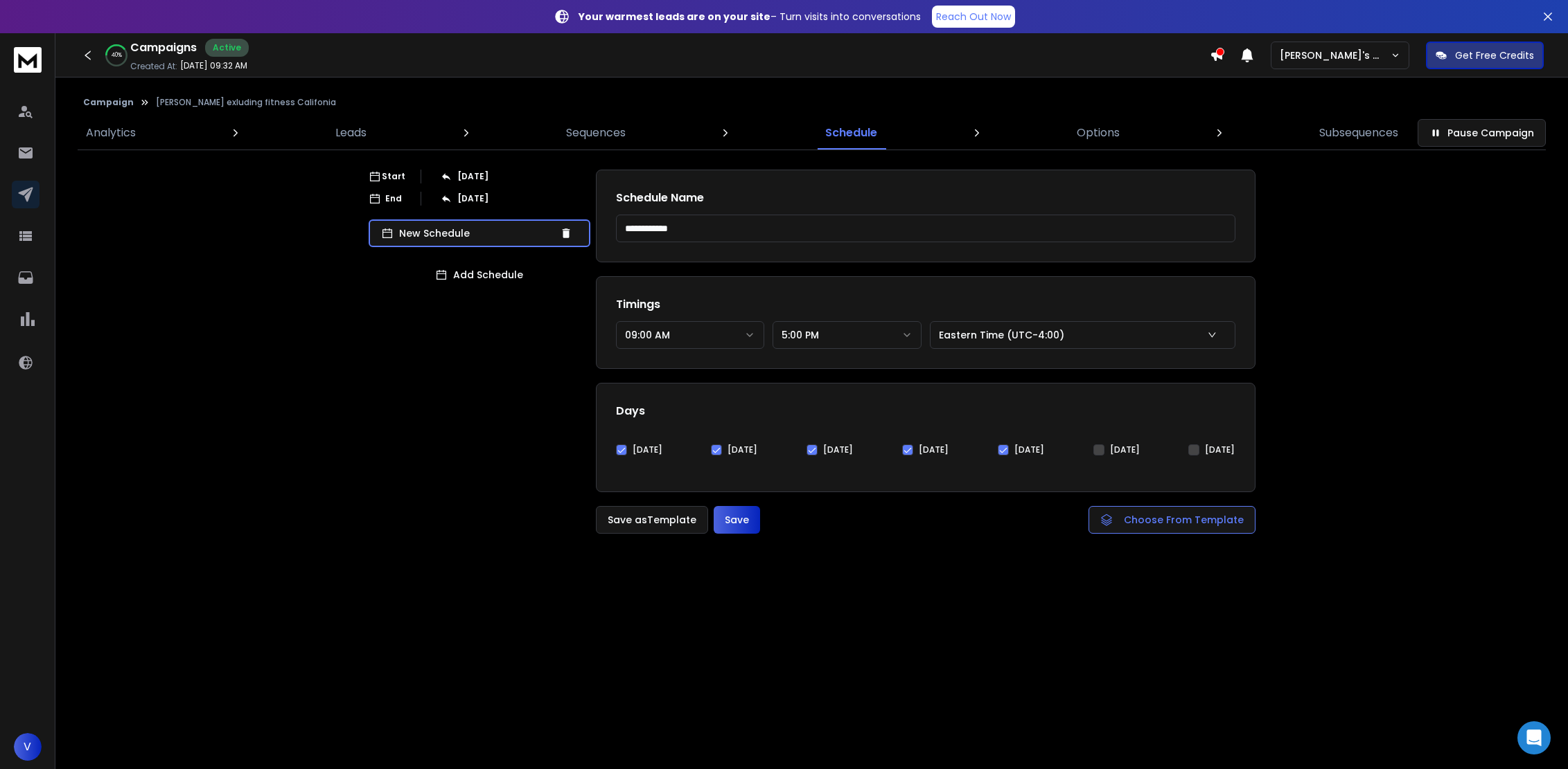
click at [743, 523] on button "Save" at bounding box center [737, 520] width 47 height 28
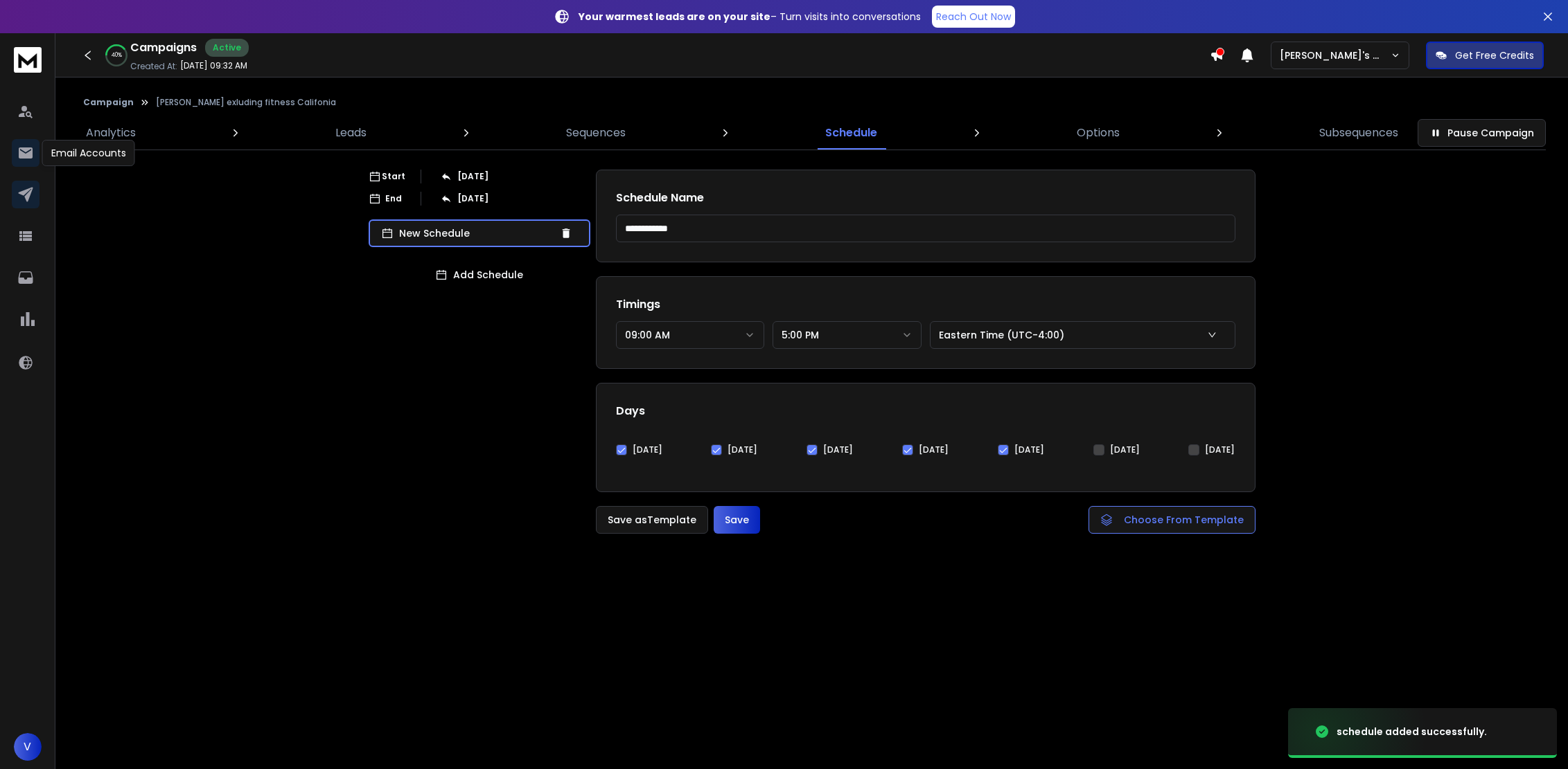
click at [17, 152] on icon at bounding box center [25, 152] width 16 height 16
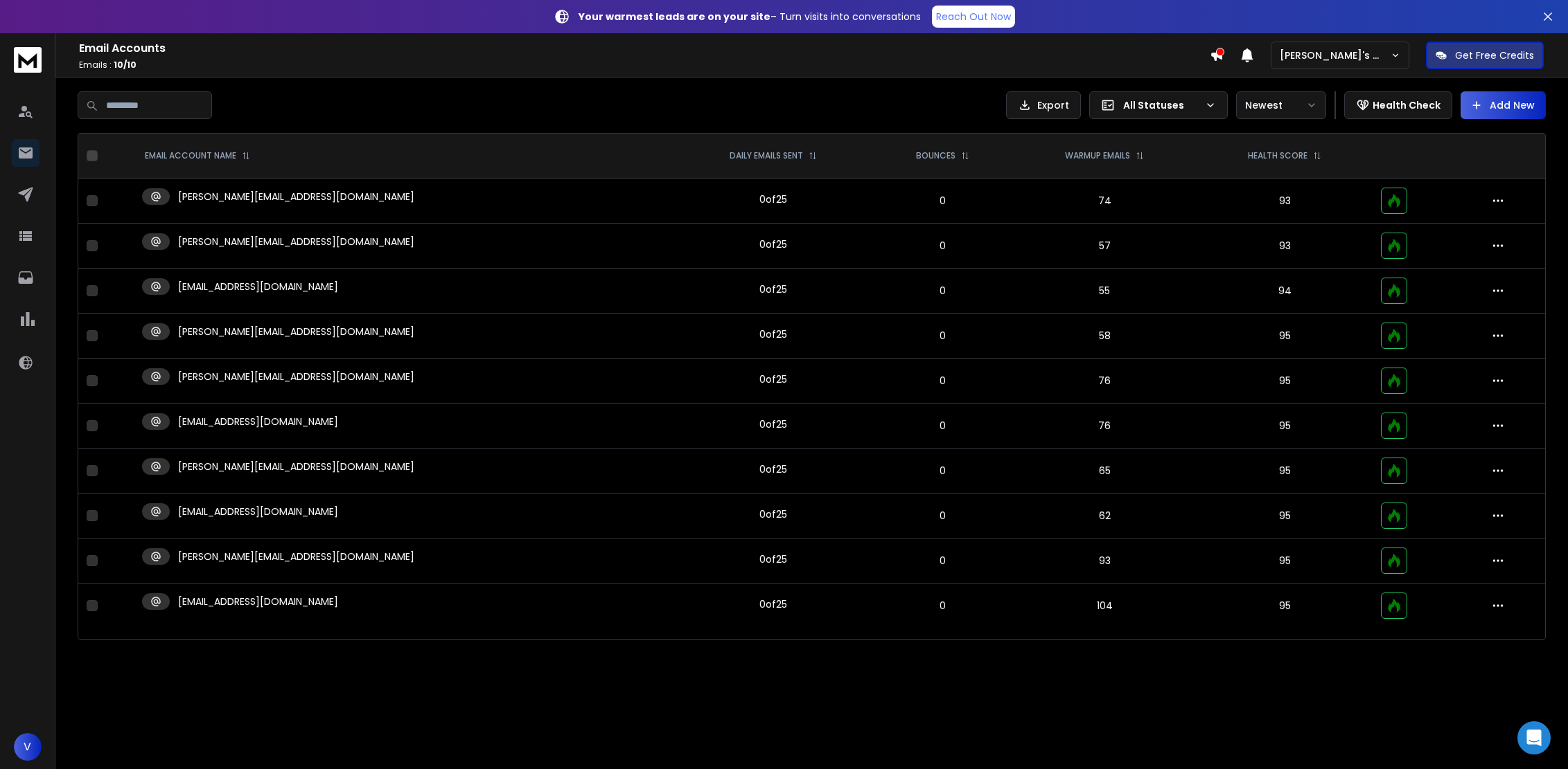
click at [40, 195] on div at bounding box center [28, 197] width 32 height 33
click at [28, 190] on icon at bounding box center [25, 194] width 15 height 15
